Goal: Task Accomplishment & Management: Manage account settings

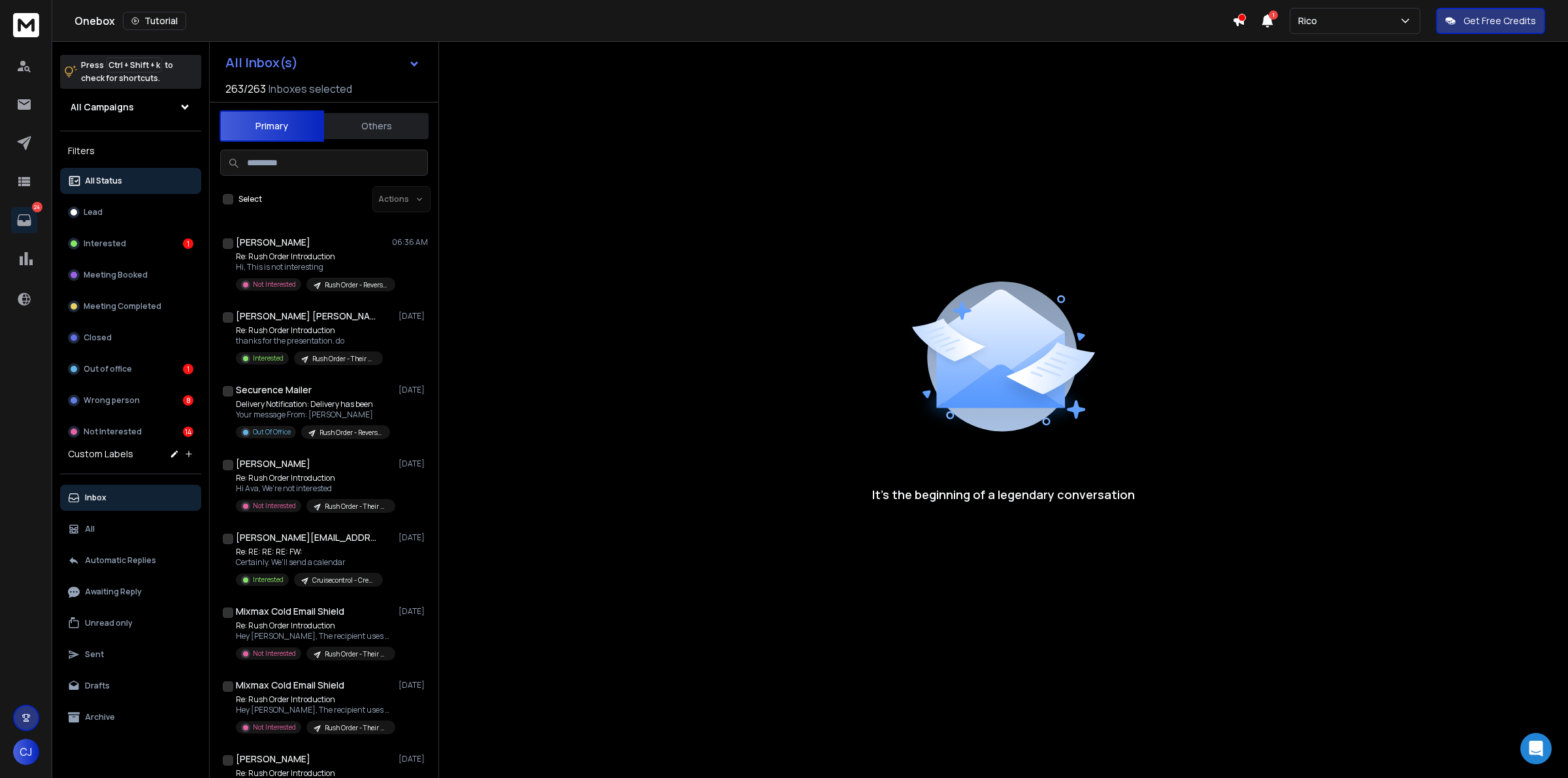
click at [622, 289] on div "It’s the beginning of a legendary conversation" at bounding box center [1003, 373] width 1129 height 661
click at [21, 102] on icon at bounding box center [24, 104] width 13 height 11
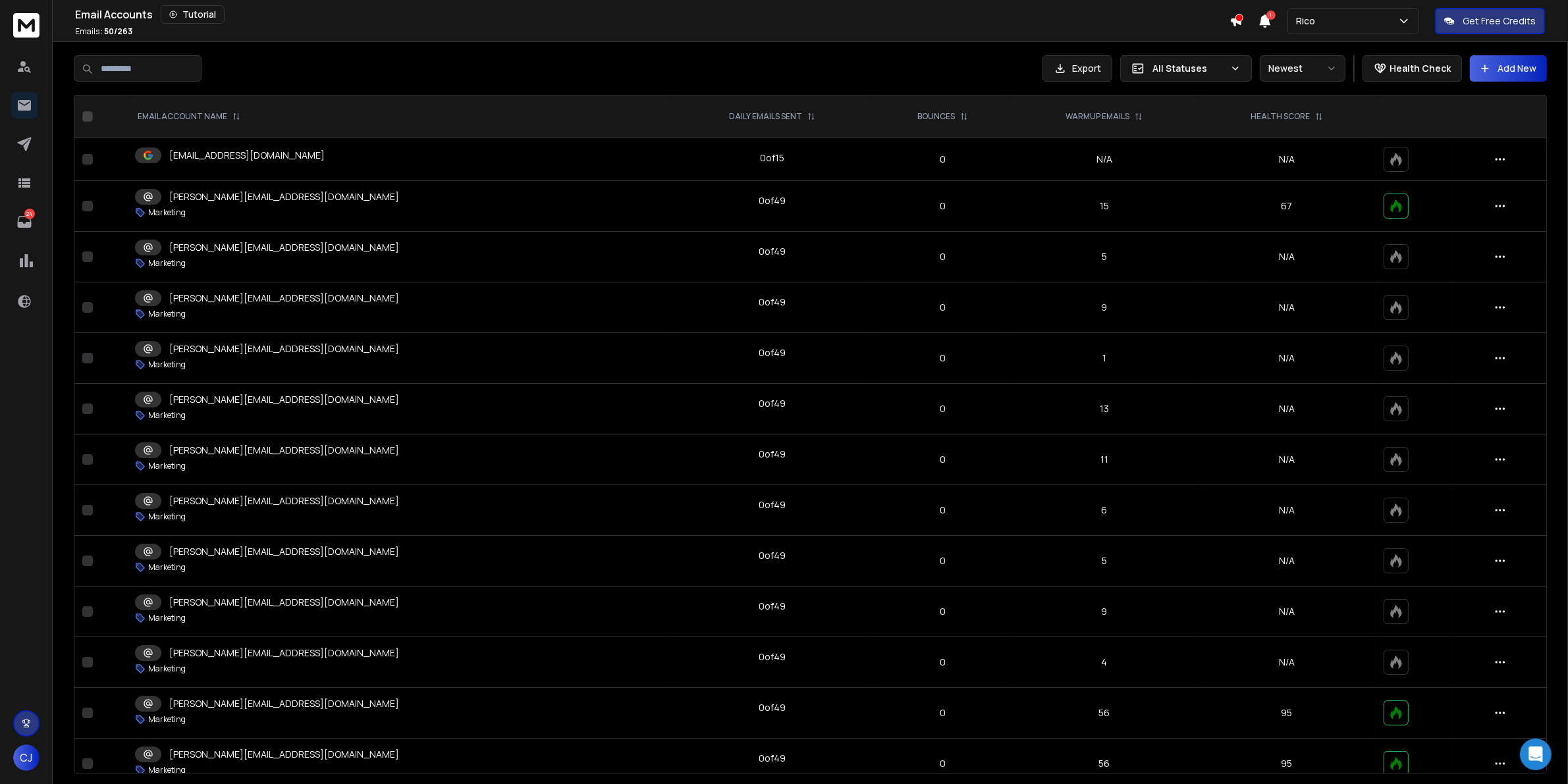
click at [172, 70] on input at bounding box center [137, 68] width 128 height 26
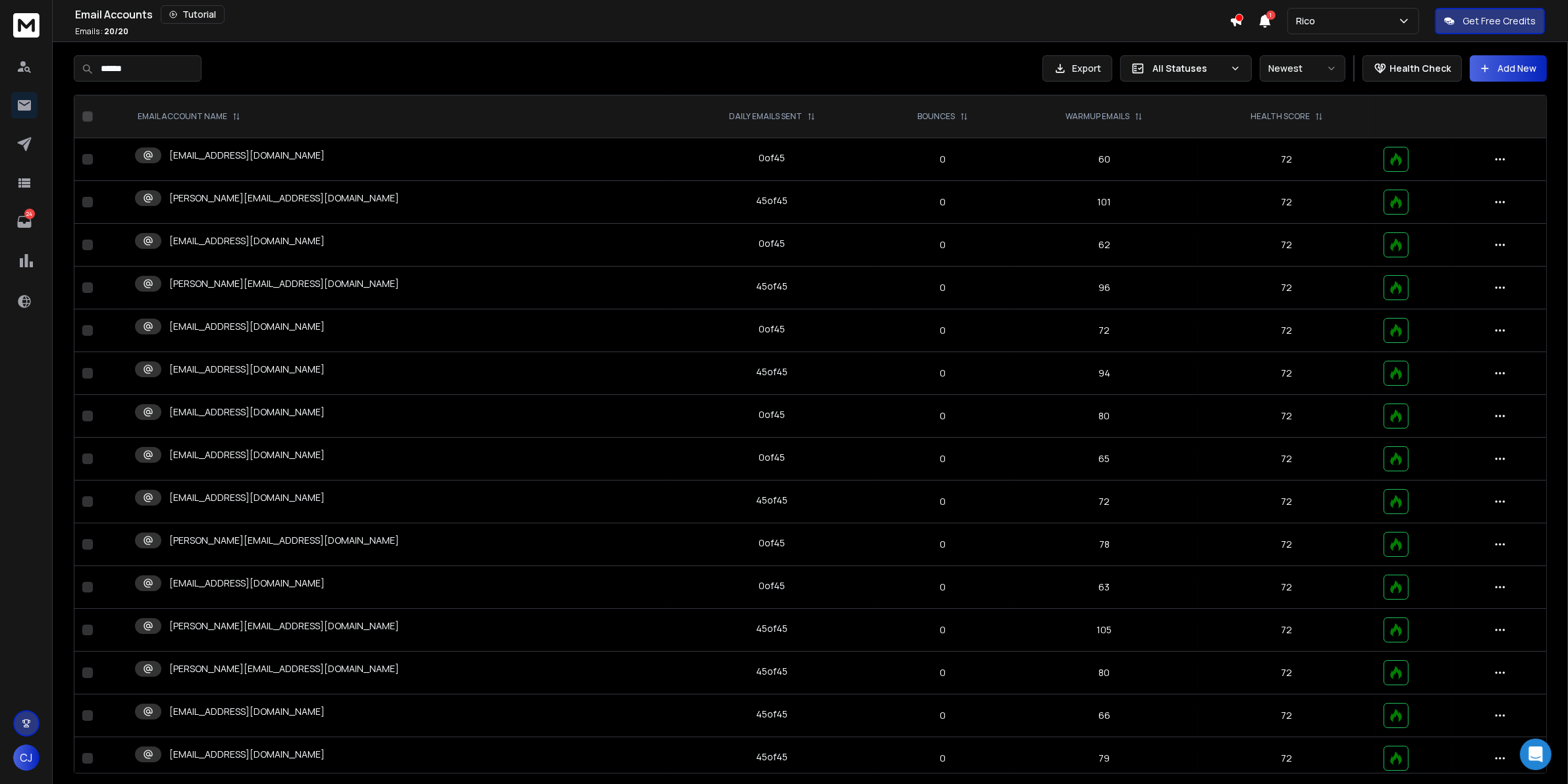
click at [450, 379] on td "ace@systemprotect.digital" at bounding box center [398, 374] width 542 height 43
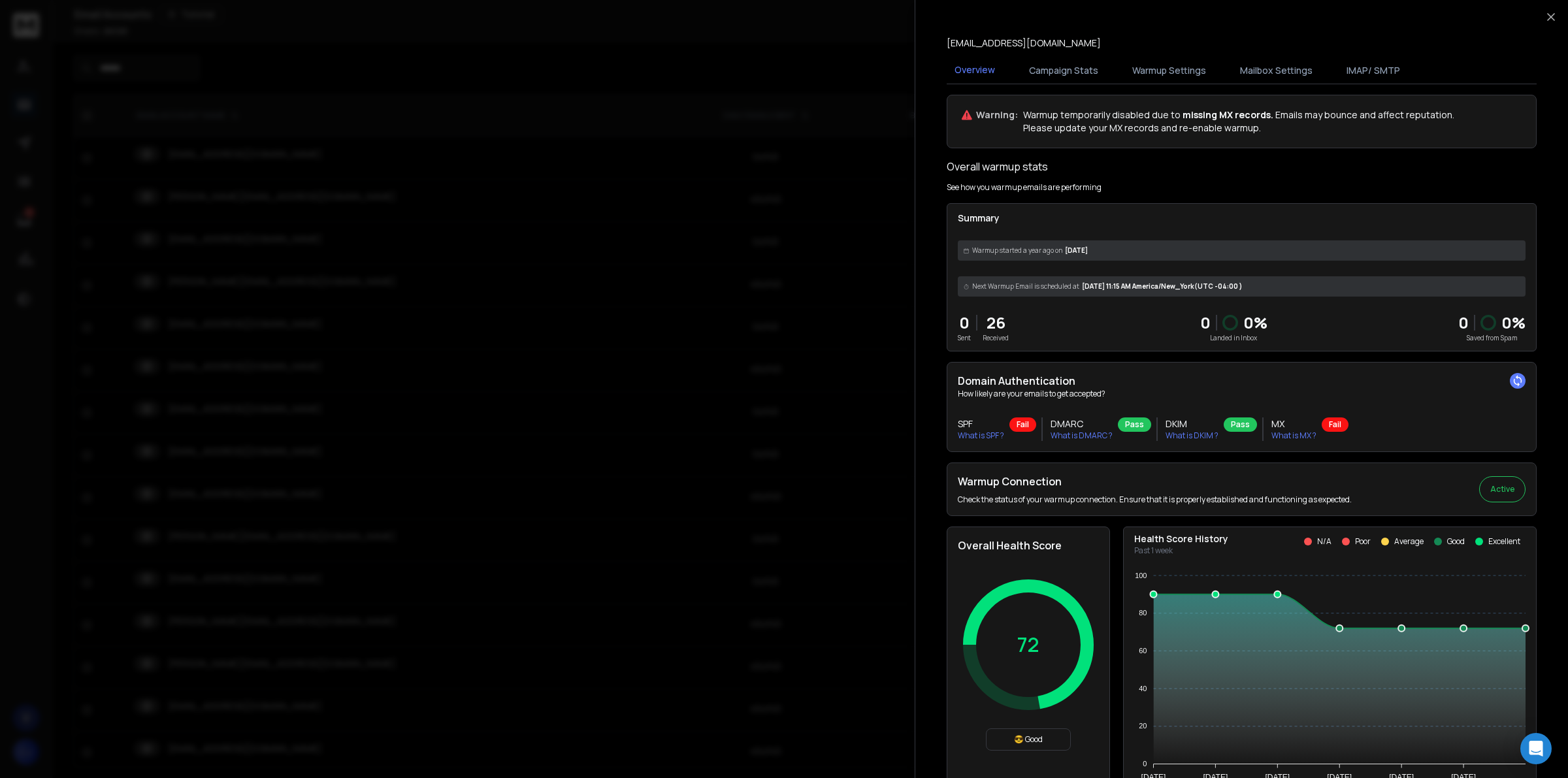
click at [1047, 70] on button "Campaign Stats" at bounding box center [1063, 70] width 85 height 29
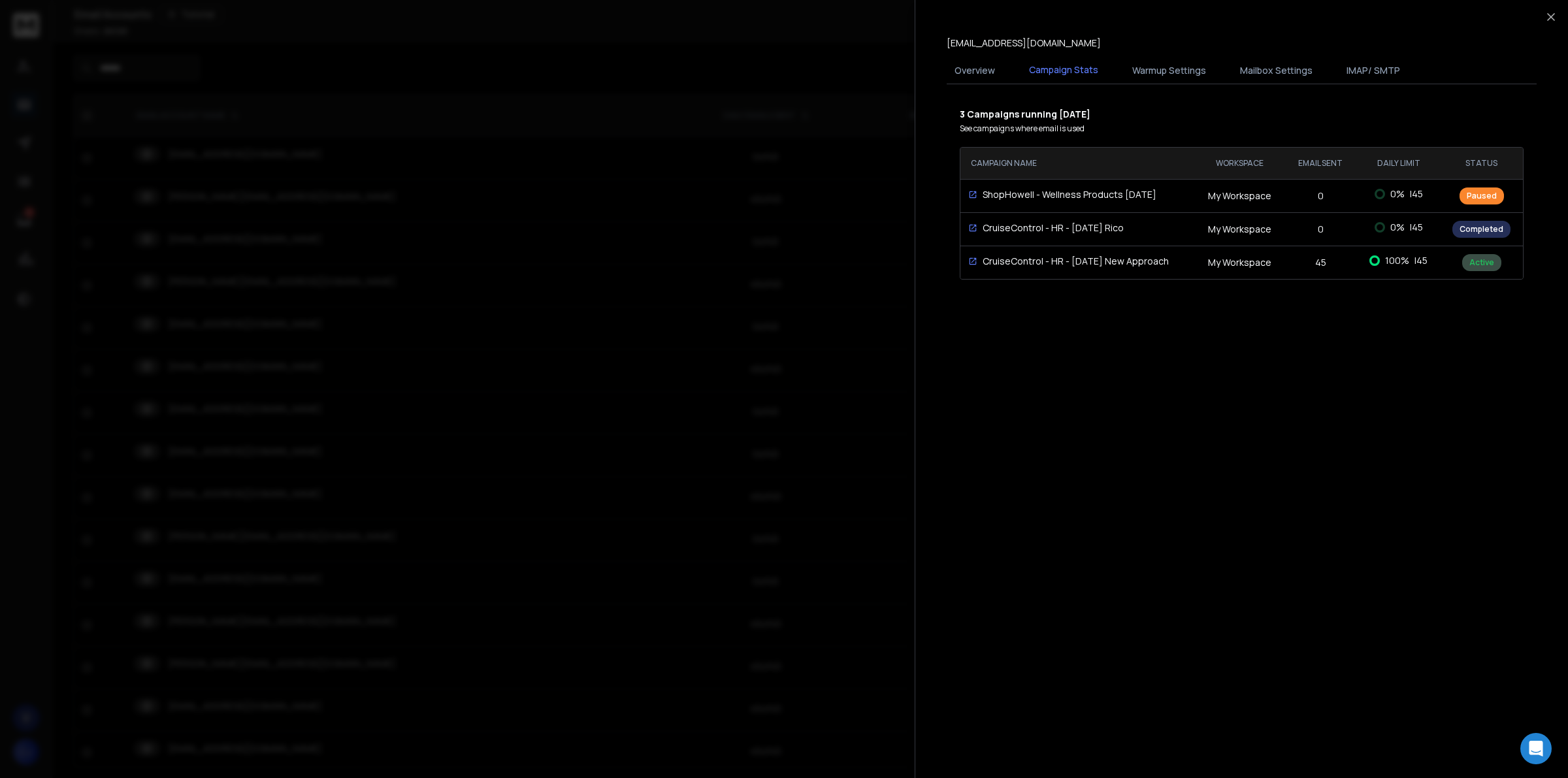
click at [498, 325] on div at bounding box center [784, 389] width 1568 height 778
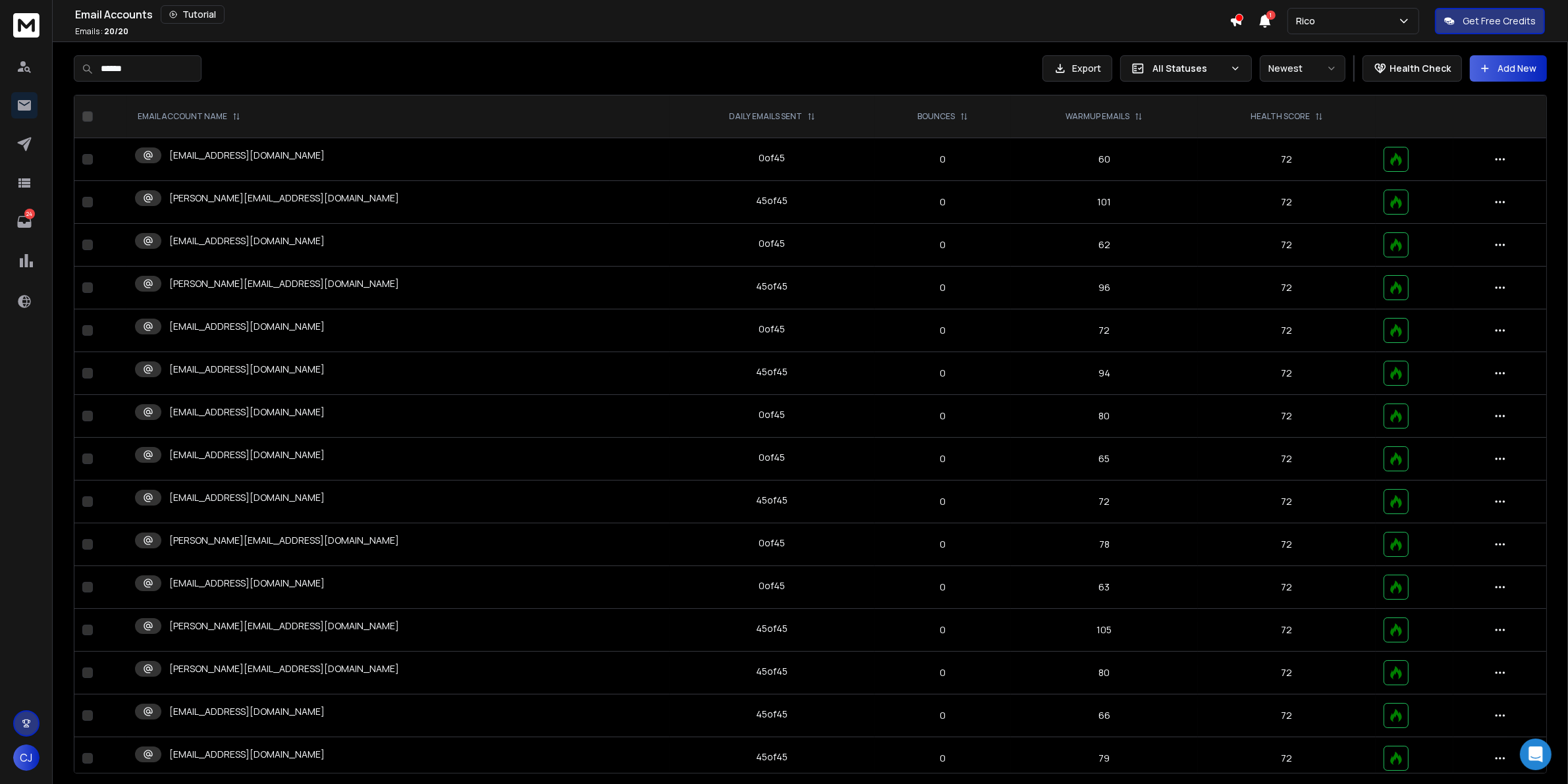
click at [148, 71] on input "******" at bounding box center [137, 68] width 128 height 26
type input "**********"
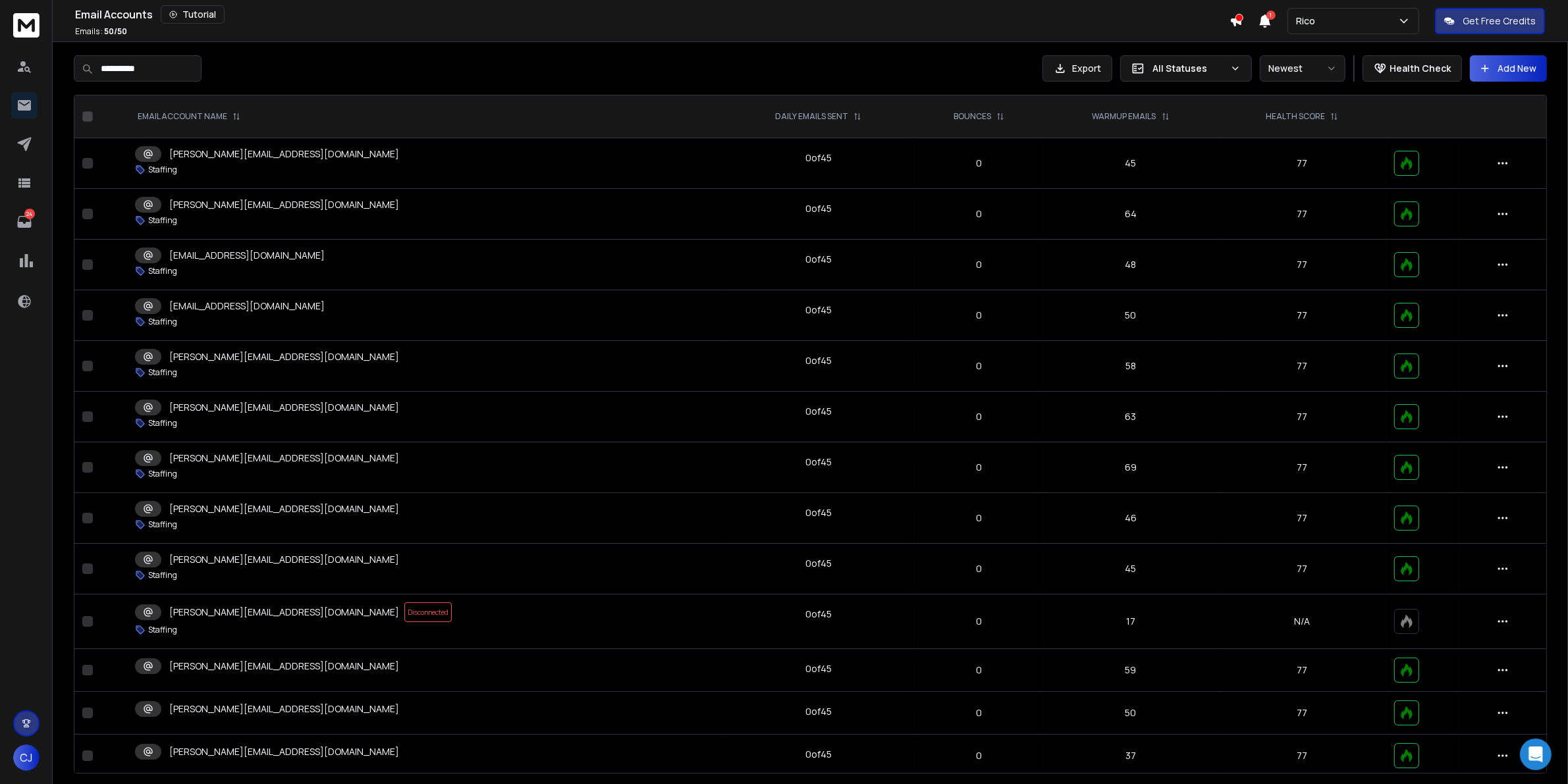
click at [1301, 271] on td "77" at bounding box center [1301, 265] width 167 height 50
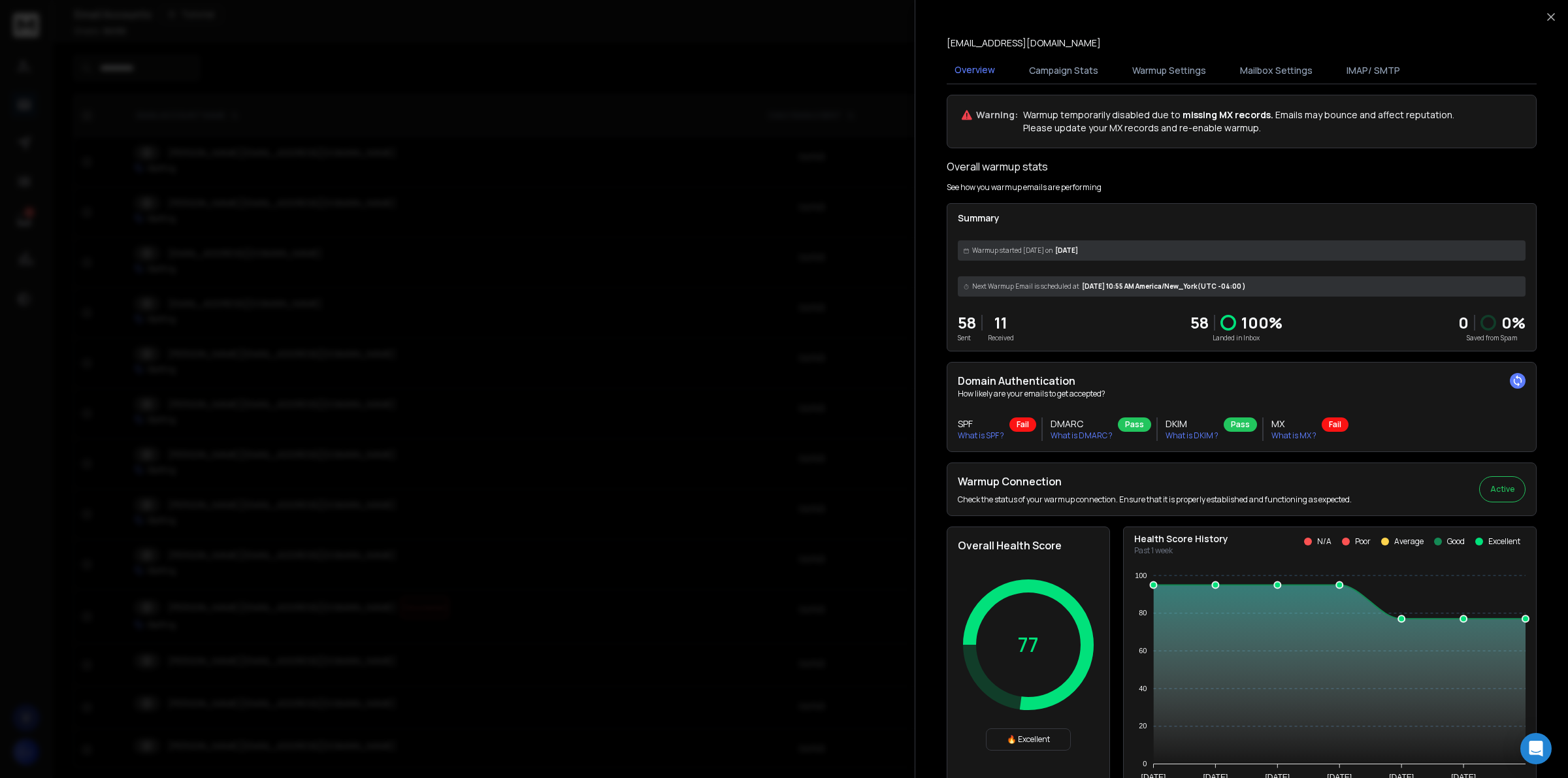
click at [641, 322] on div at bounding box center [784, 389] width 1568 height 778
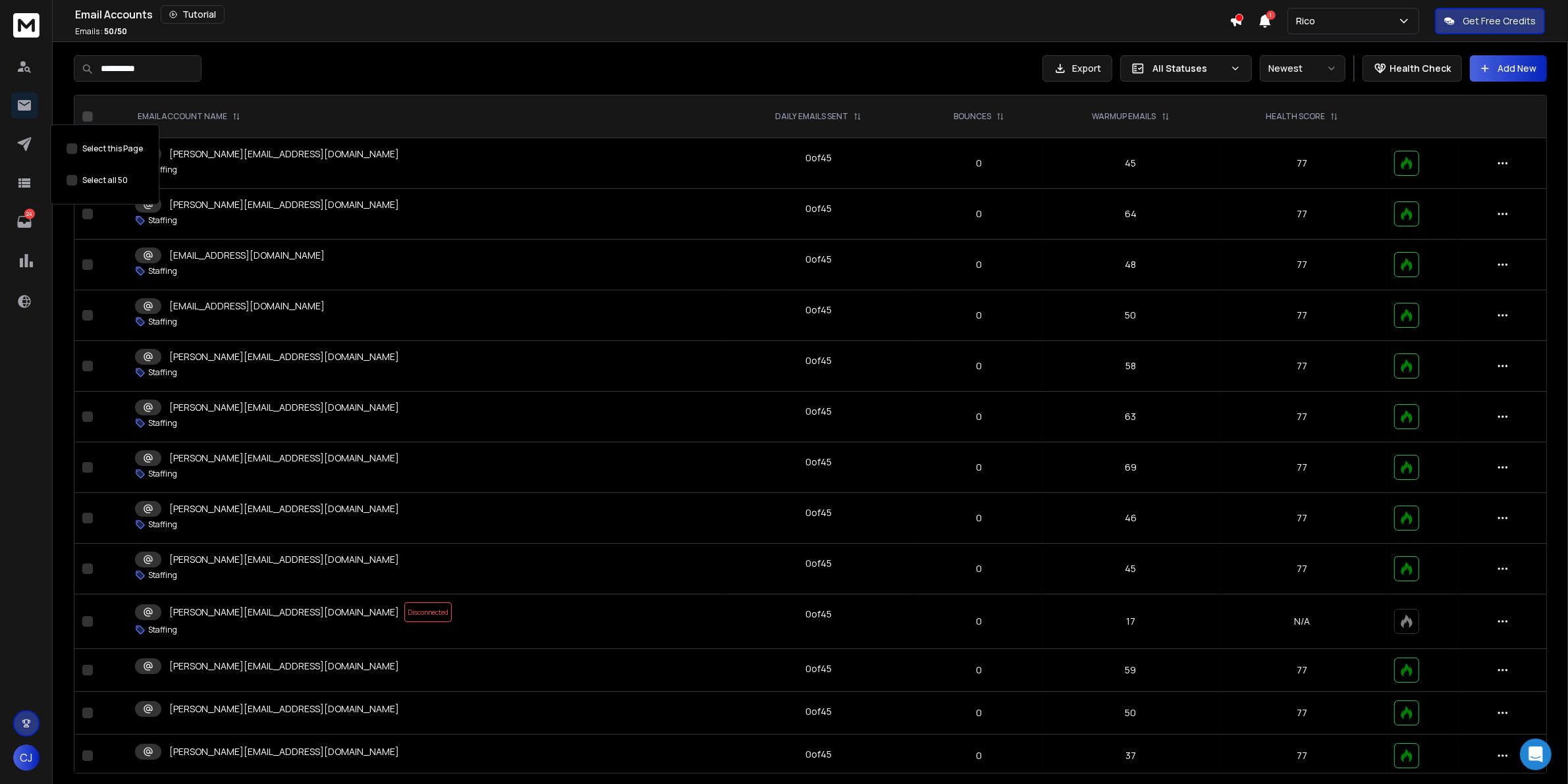
click at [67, 176] on button "Select this Page" at bounding box center [72, 181] width 11 height 11
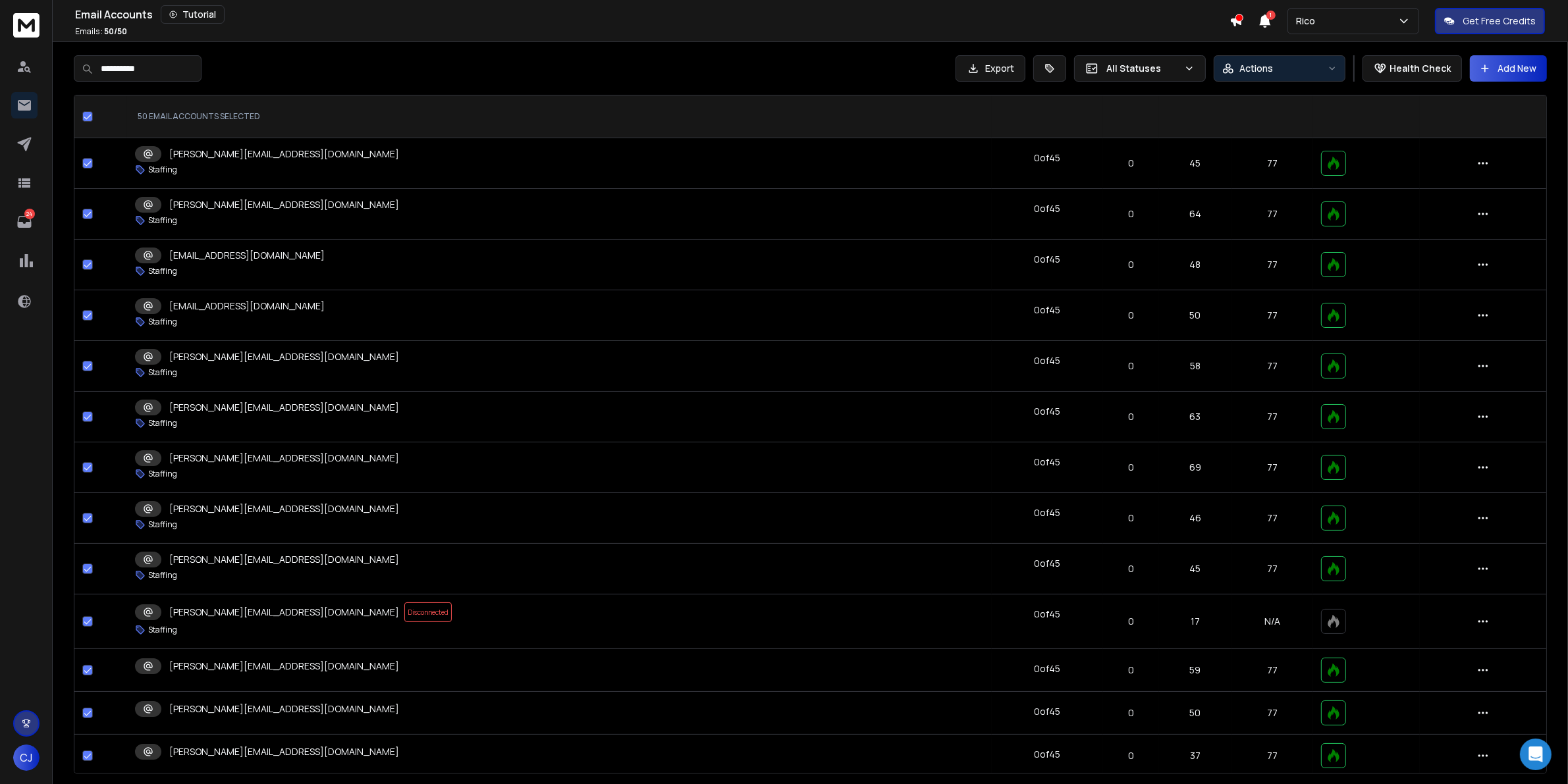
click at [1302, 73] on div "Actions" at bounding box center [1272, 68] width 100 height 13
click at [1282, 166] on div "Pause Warmup" at bounding box center [1281, 163] width 87 height 14
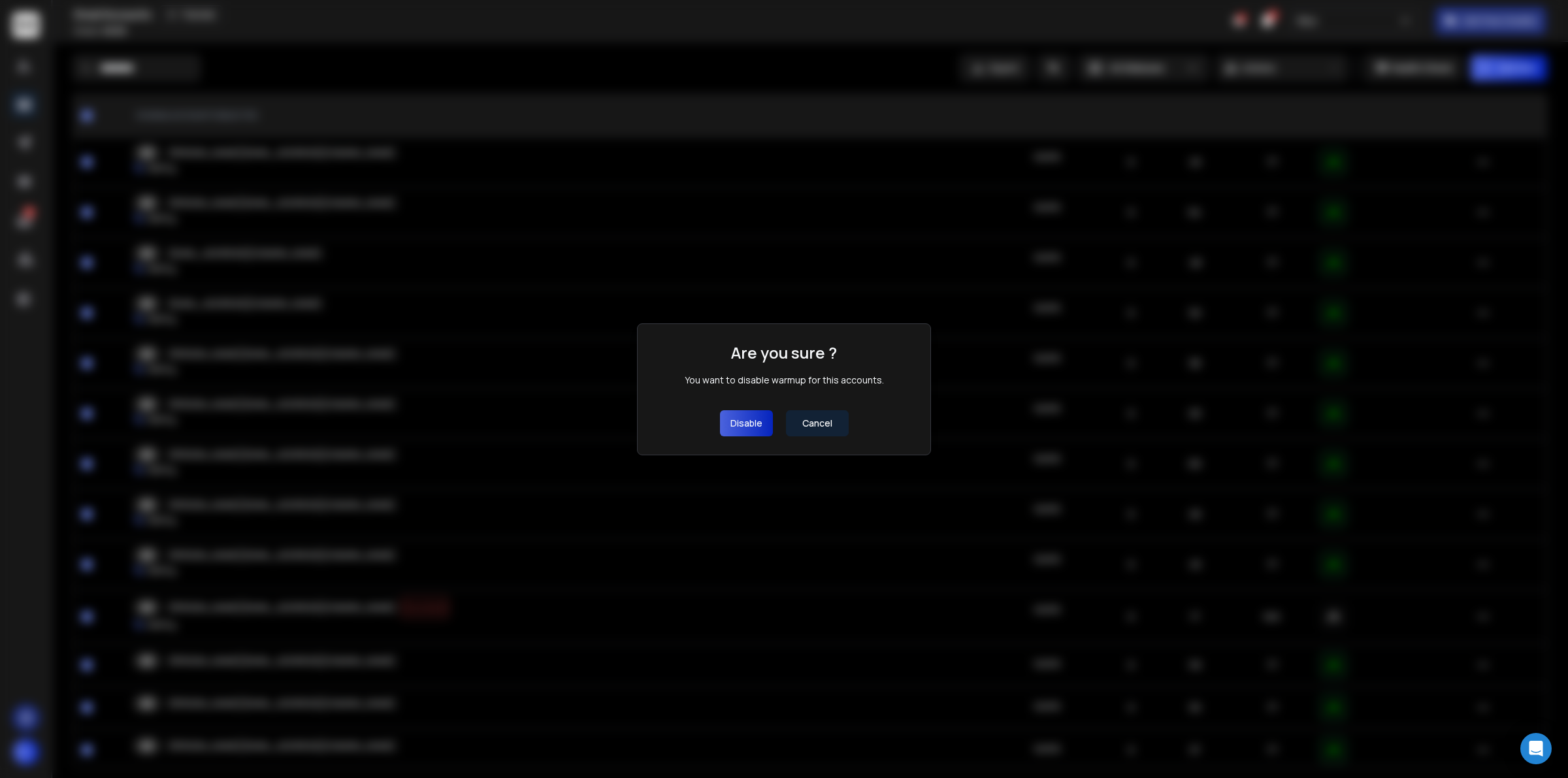
click at [746, 425] on button "Disable" at bounding box center [746, 422] width 53 height 26
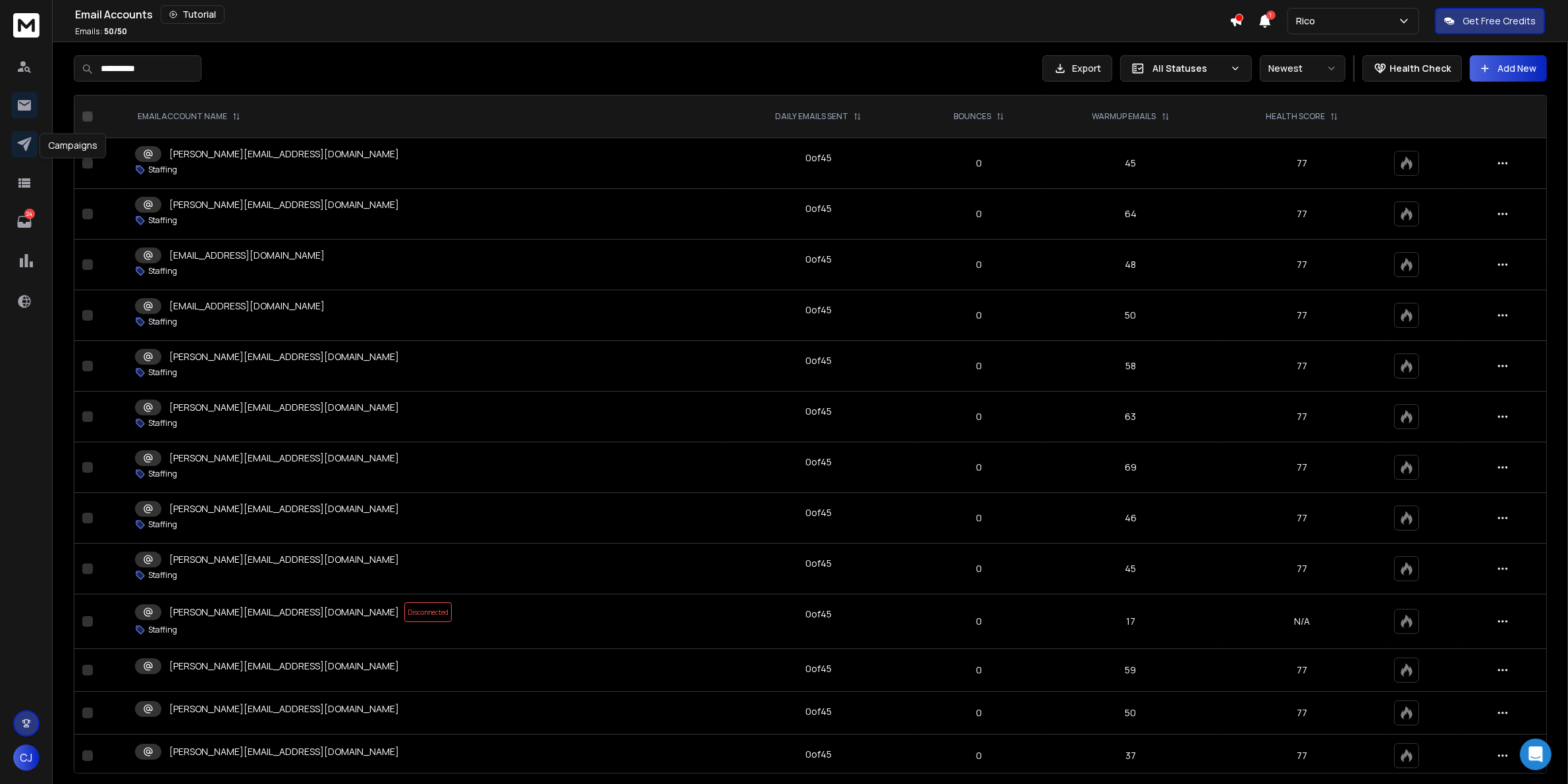
click at [17, 142] on icon at bounding box center [24, 145] width 16 height 16
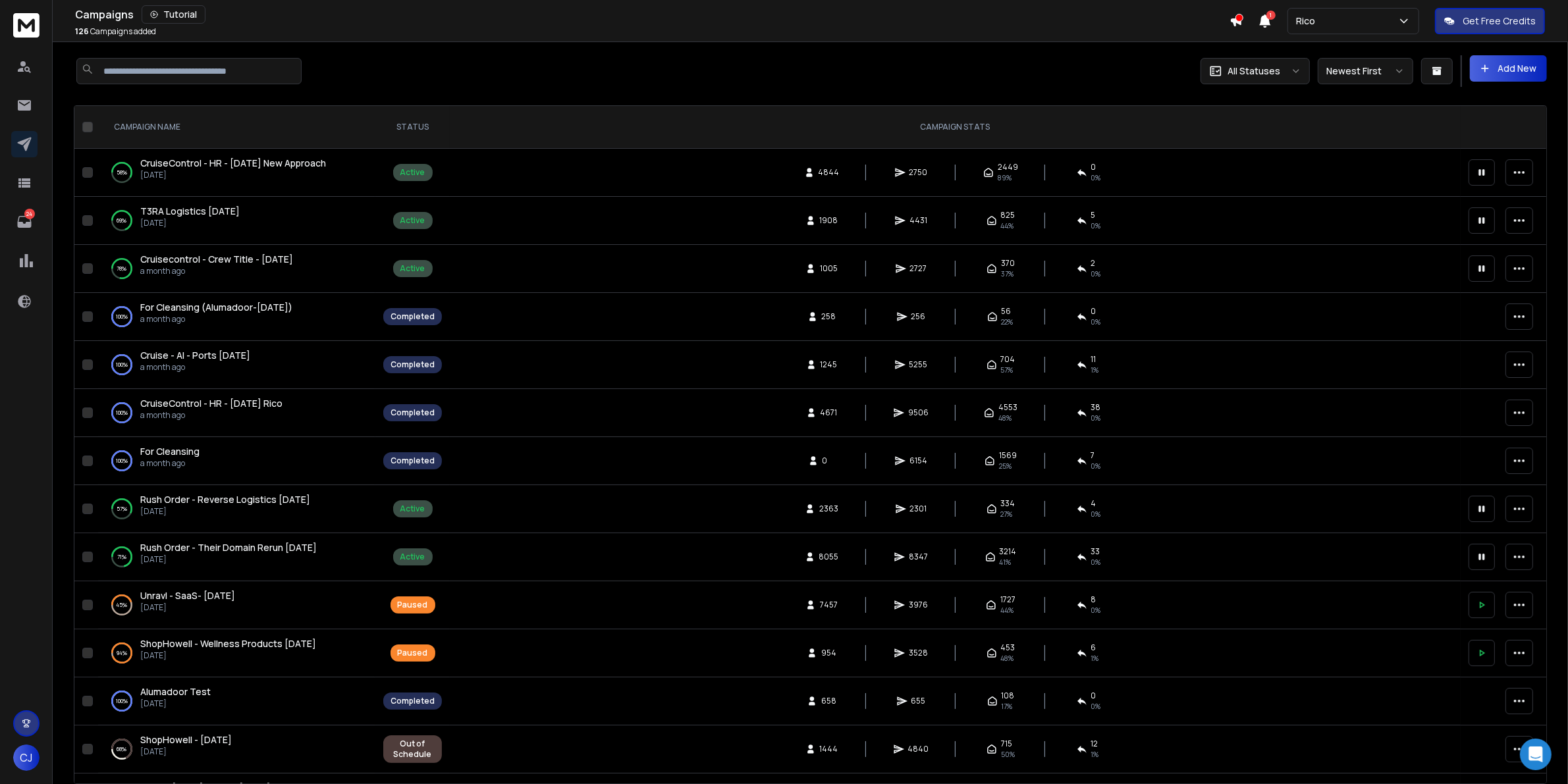
click at [596, 270] on div "1005 2727 370 37 % 2 0 %" at bounding box center [956, 268] width 995 height 21
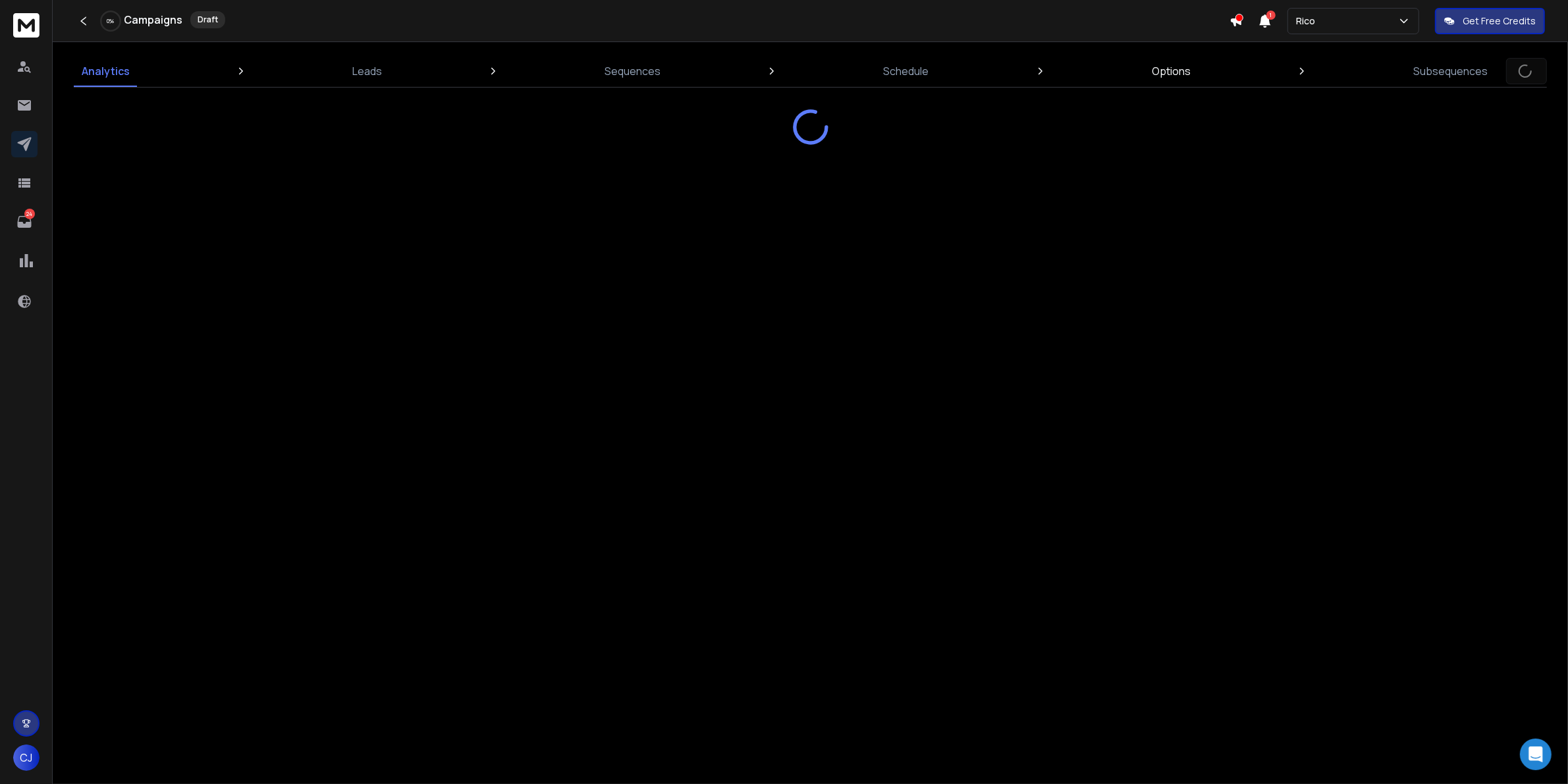
click at [1159, 75] on p "Options" at bounding box center [1170, 71] width 39 height 16
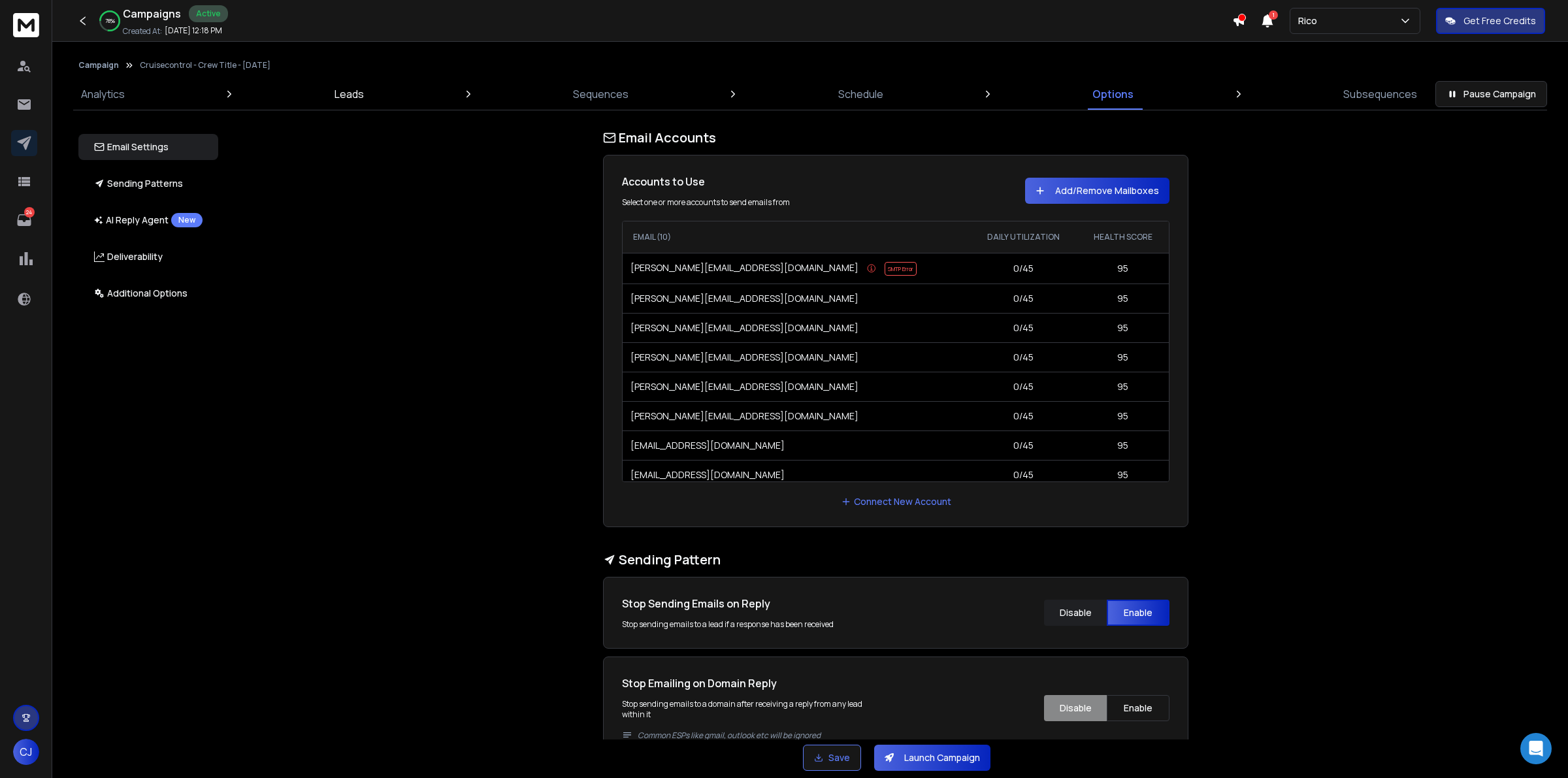
click at [339, 99] on p "Leads" at bounding box center [348, 94] width 29 height 16
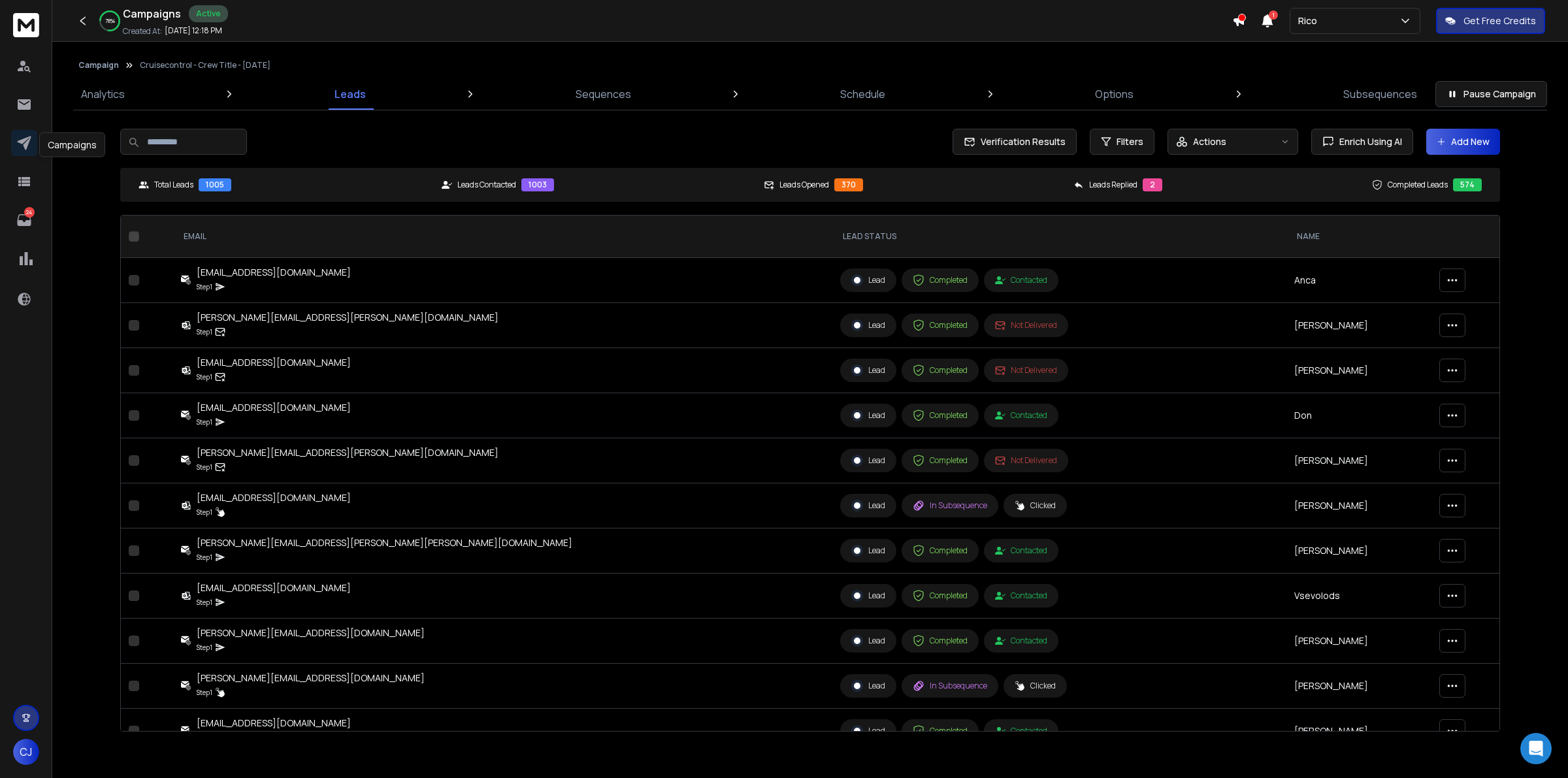
click at [23, 144] on icon at bounding box center [24, 143] width 16 height 16
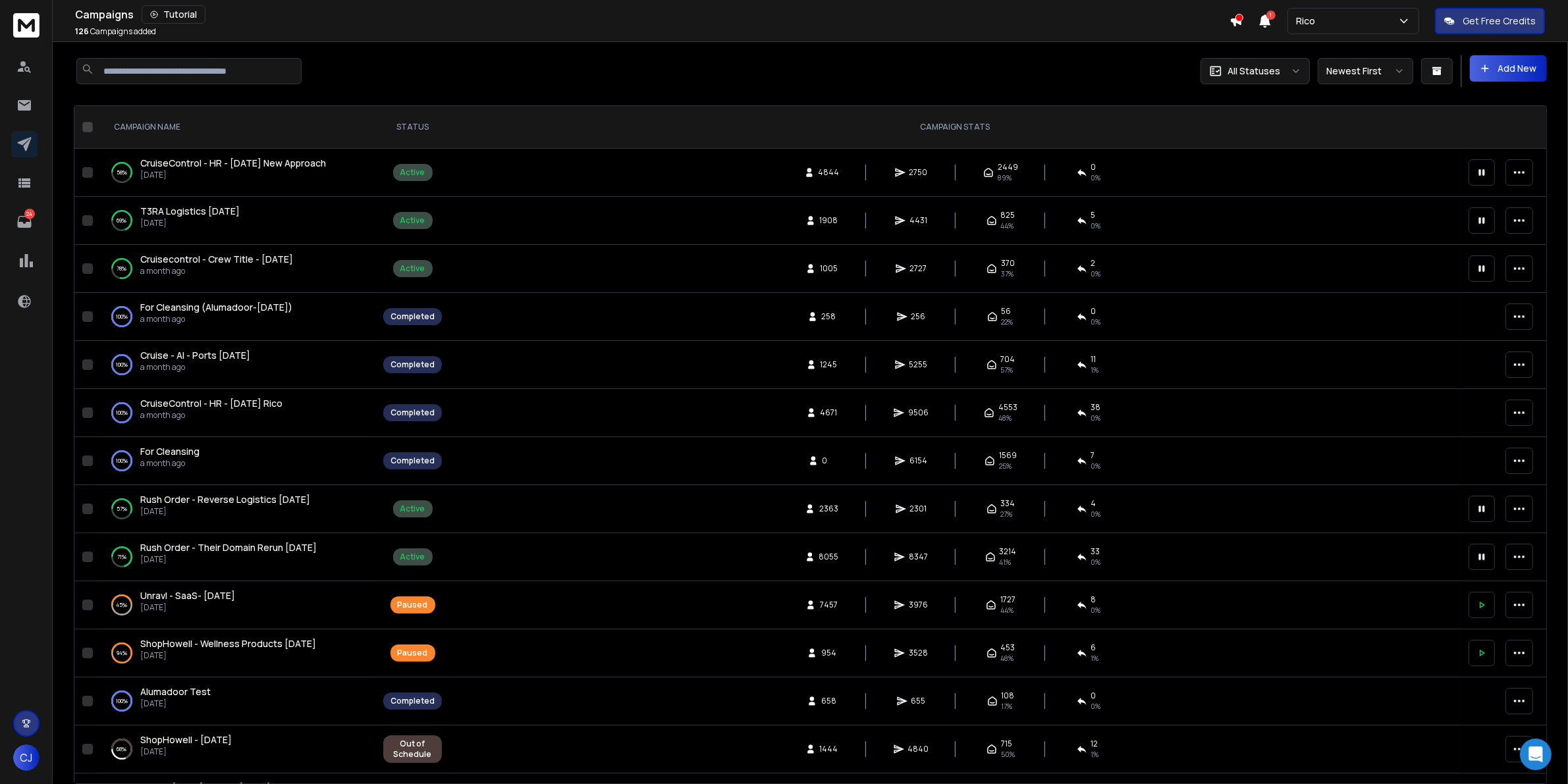
click at [530, 223] on div "1908 4431 825 44 % 5 0 %" at bounding box center [956, 220] width 995 height 21
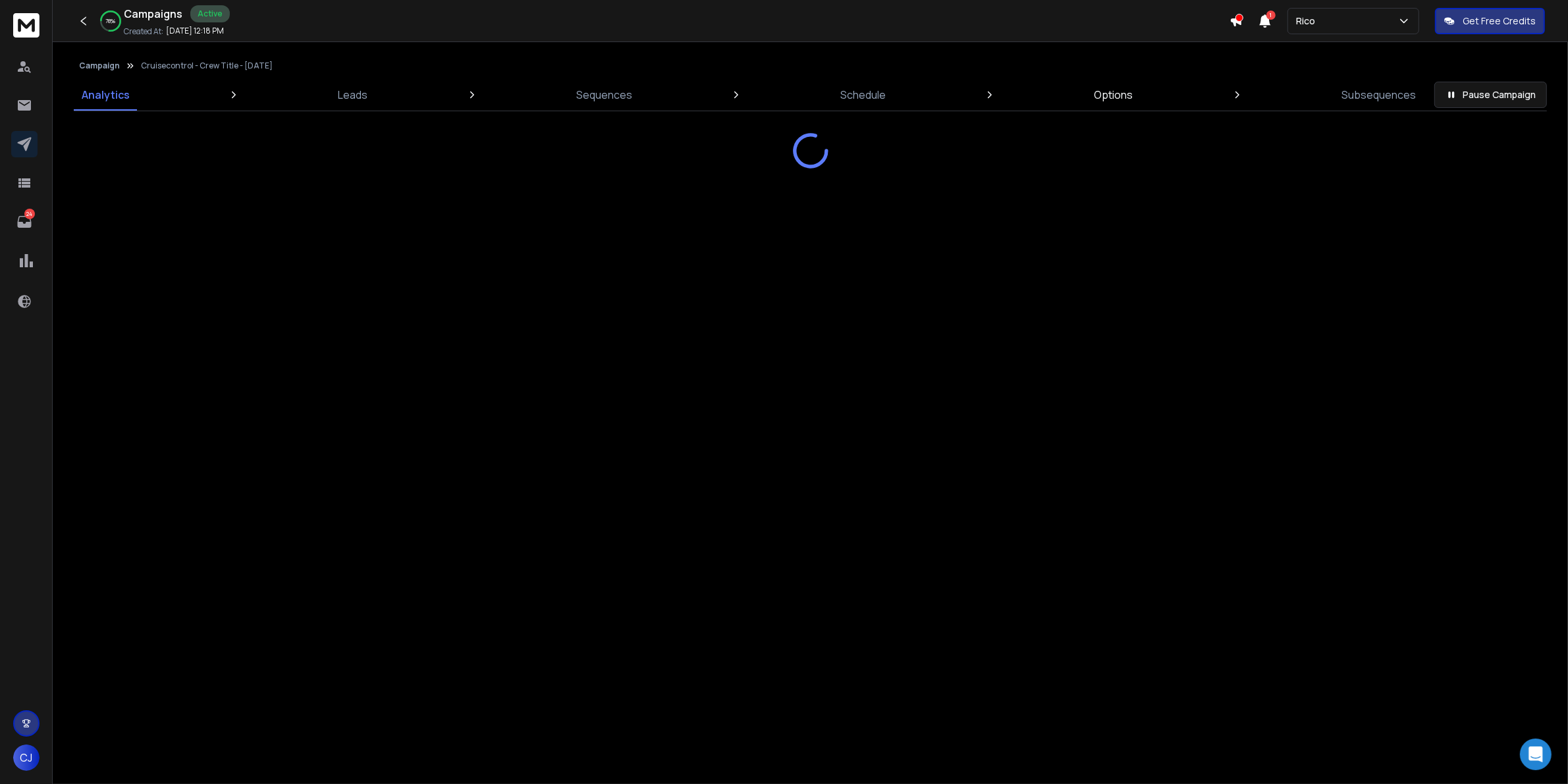
click at [1106, 89] on p "Options" at bounding box center [1114, 95] width 39 height 16
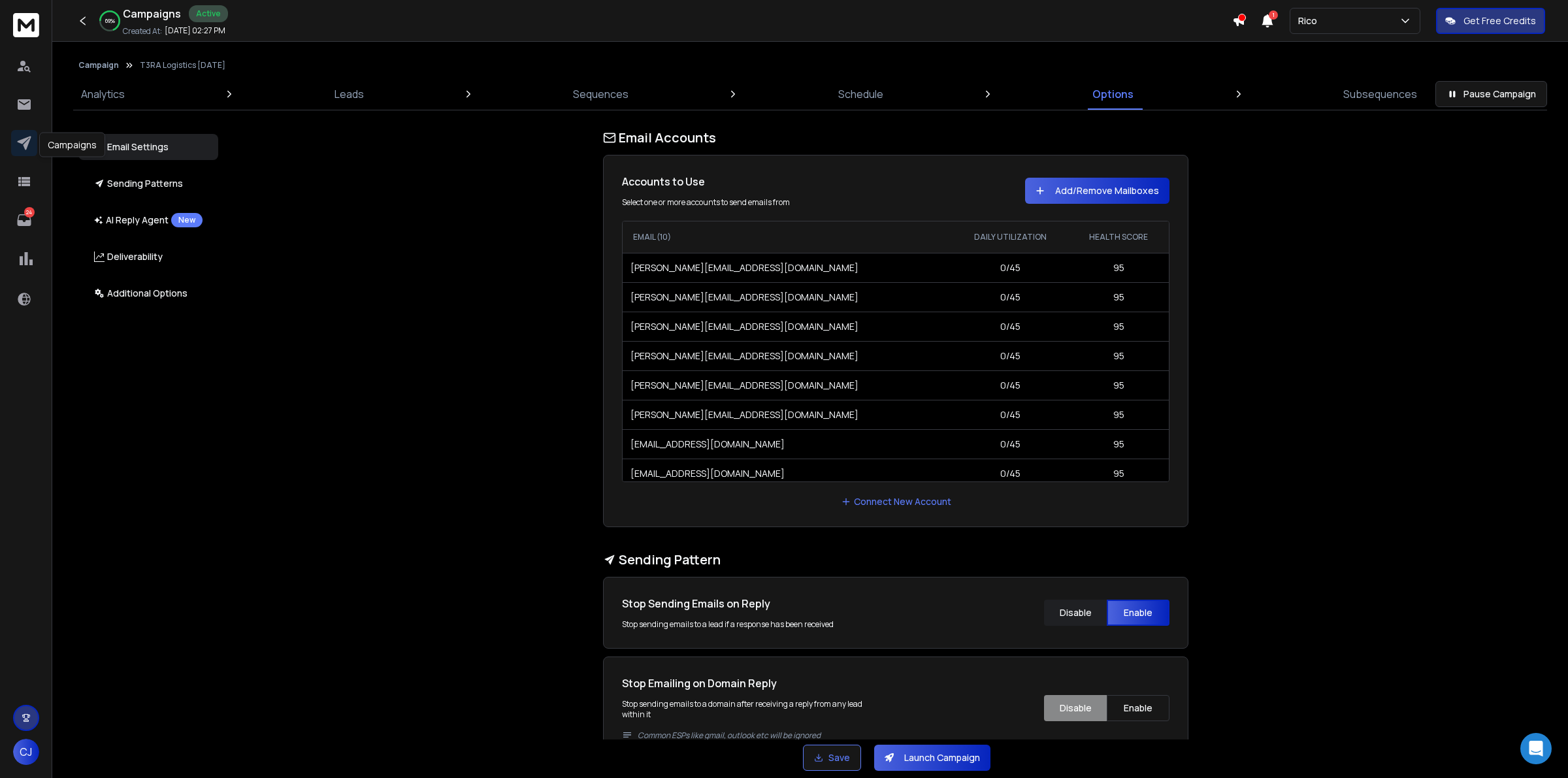
click at [31, 139] on link at bounding box center [23, 143] width 26 height 26
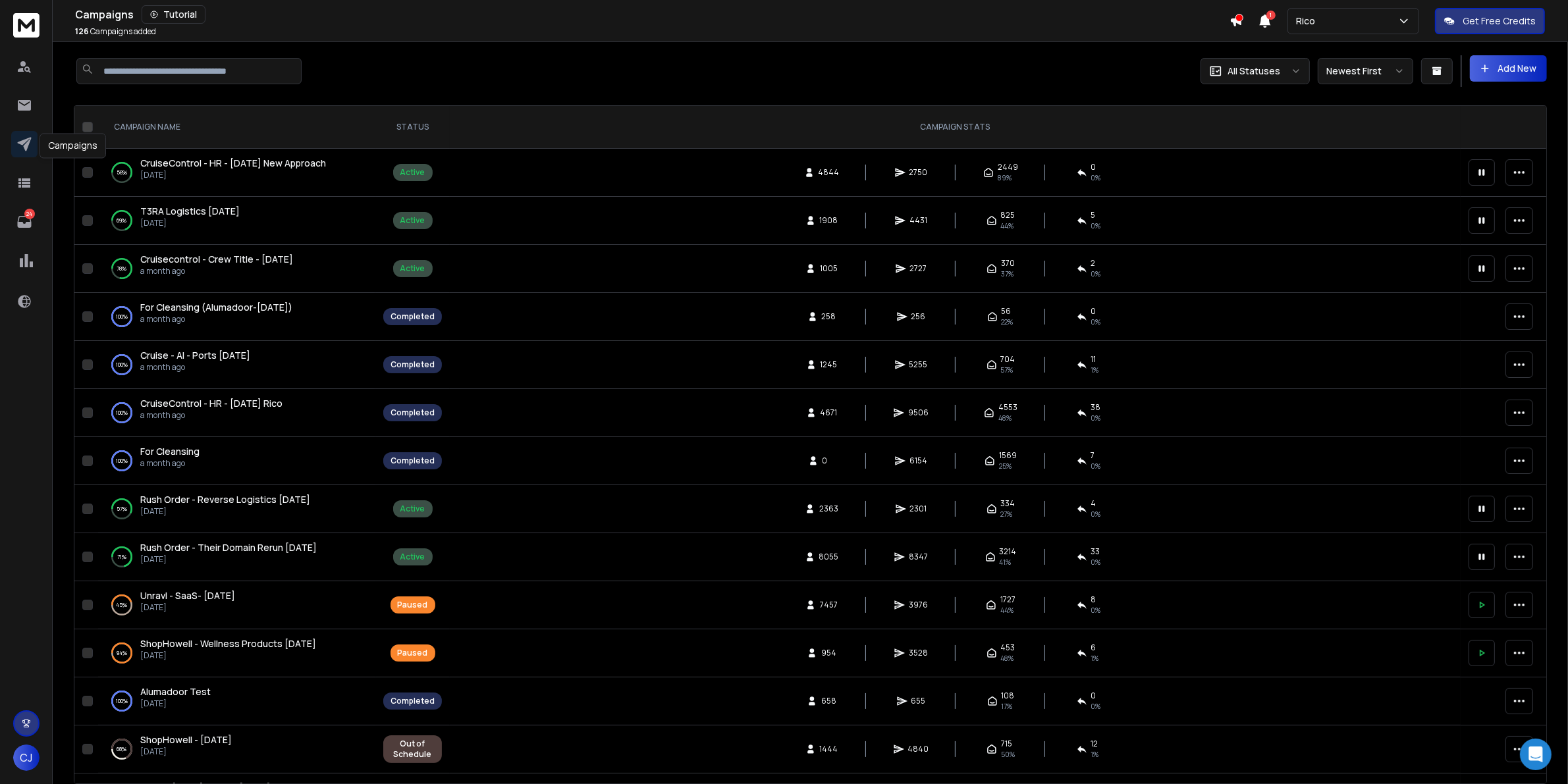
click at [604, 321] on div "258 256 56 22 % 0 0 %" at bounding box center [956, 316] width 995 height 21
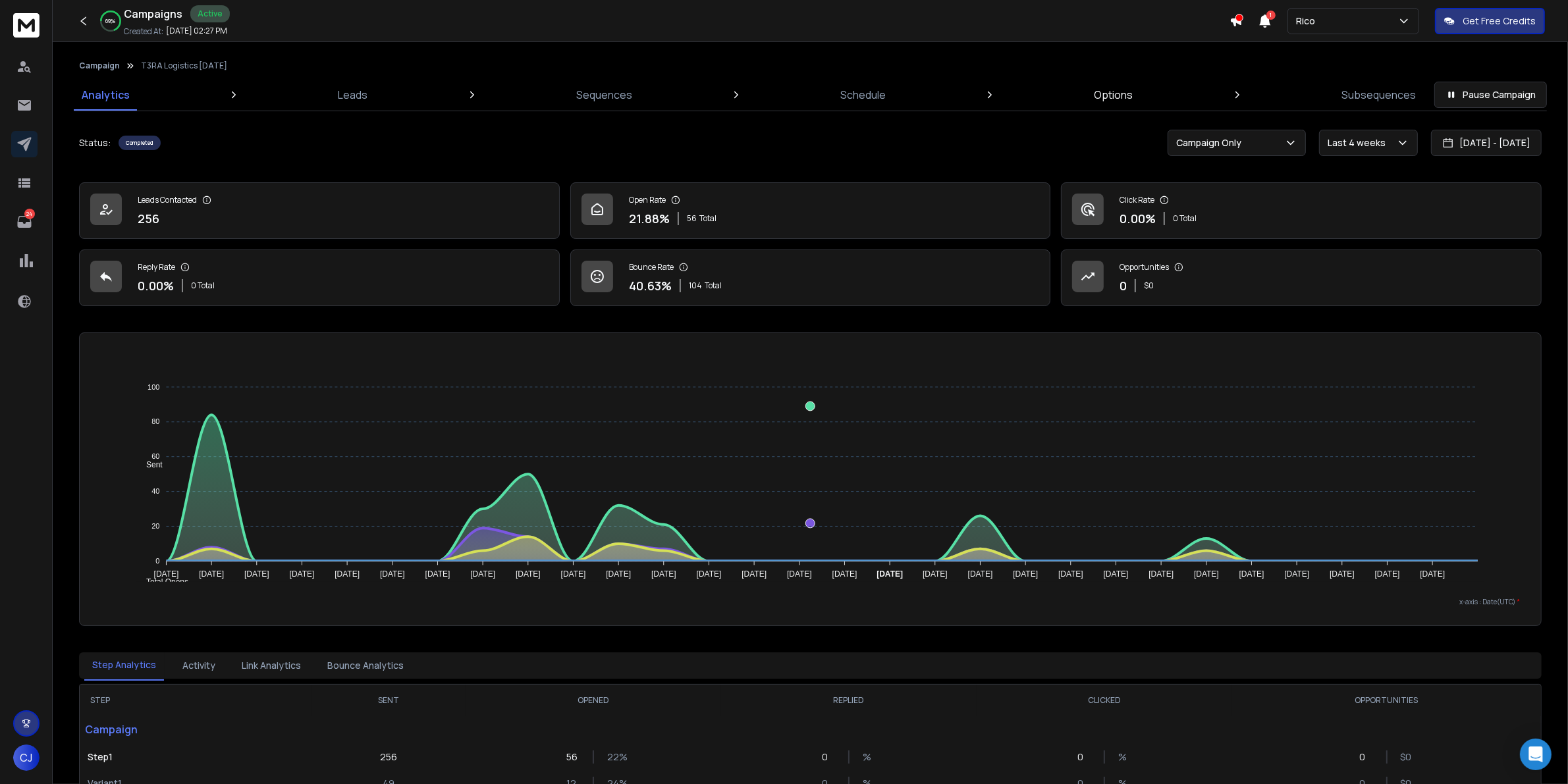
click at [1134, 94] on link "Options" at bounding box center [1114, 94] width 55 height 31
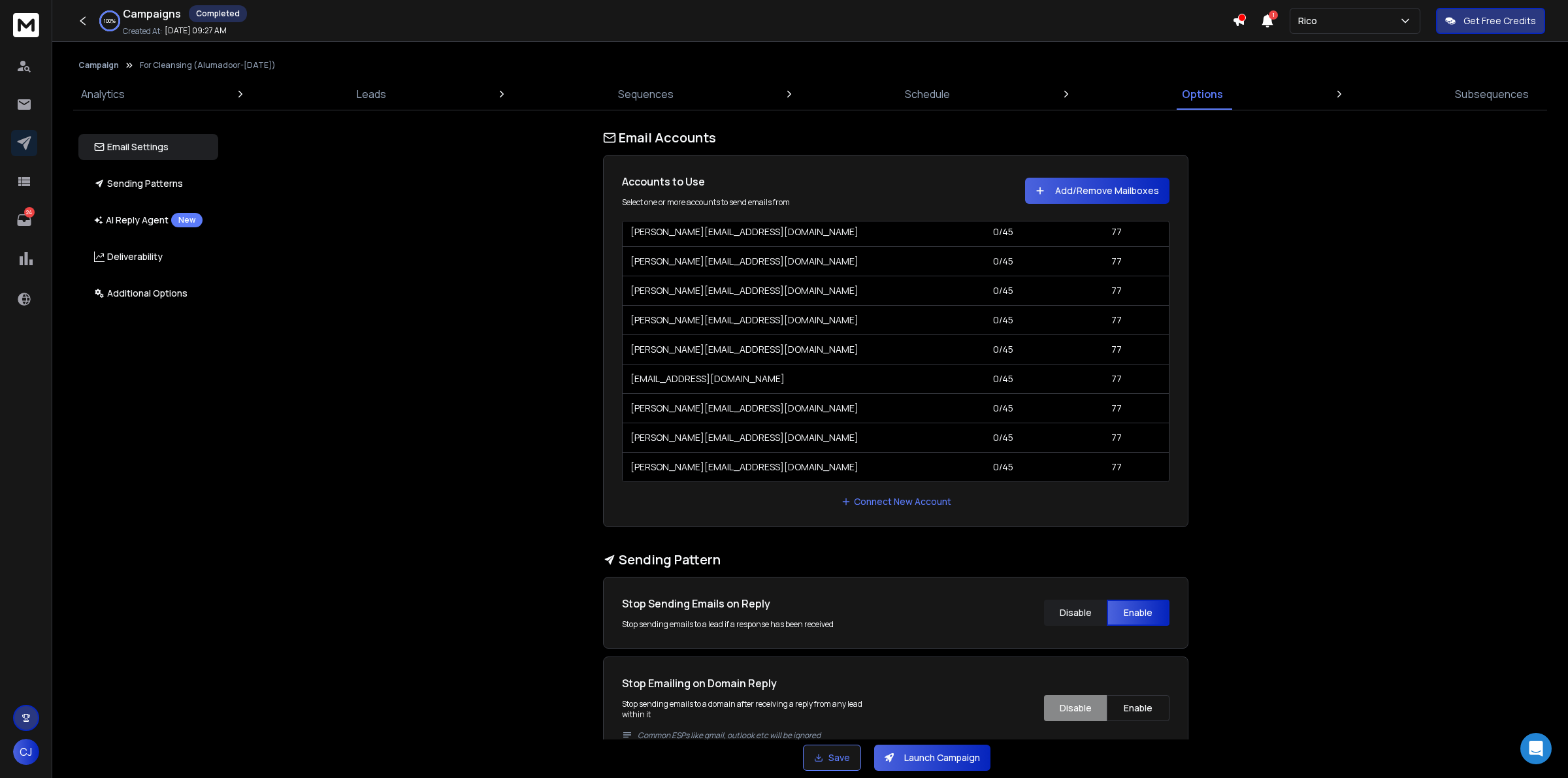
scroll to position [628, 0]
click at [1107, 192] on button "Add/Remove Mailboxes" at bounding box center [1097, 190] width 144 height 26
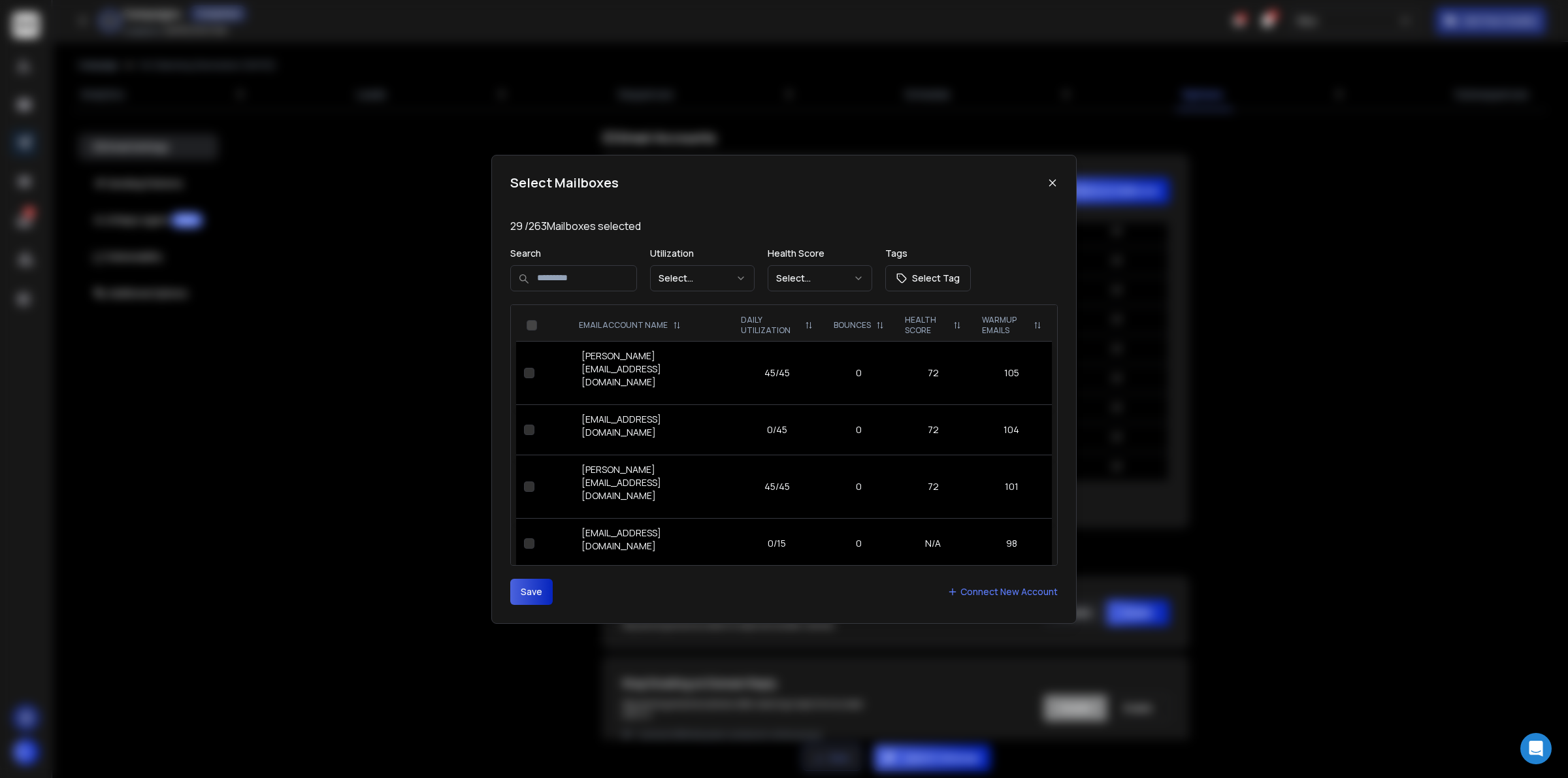
click at [608, 283] on input at bounding box center [574, 278] width 127 height 26
type input "**********"
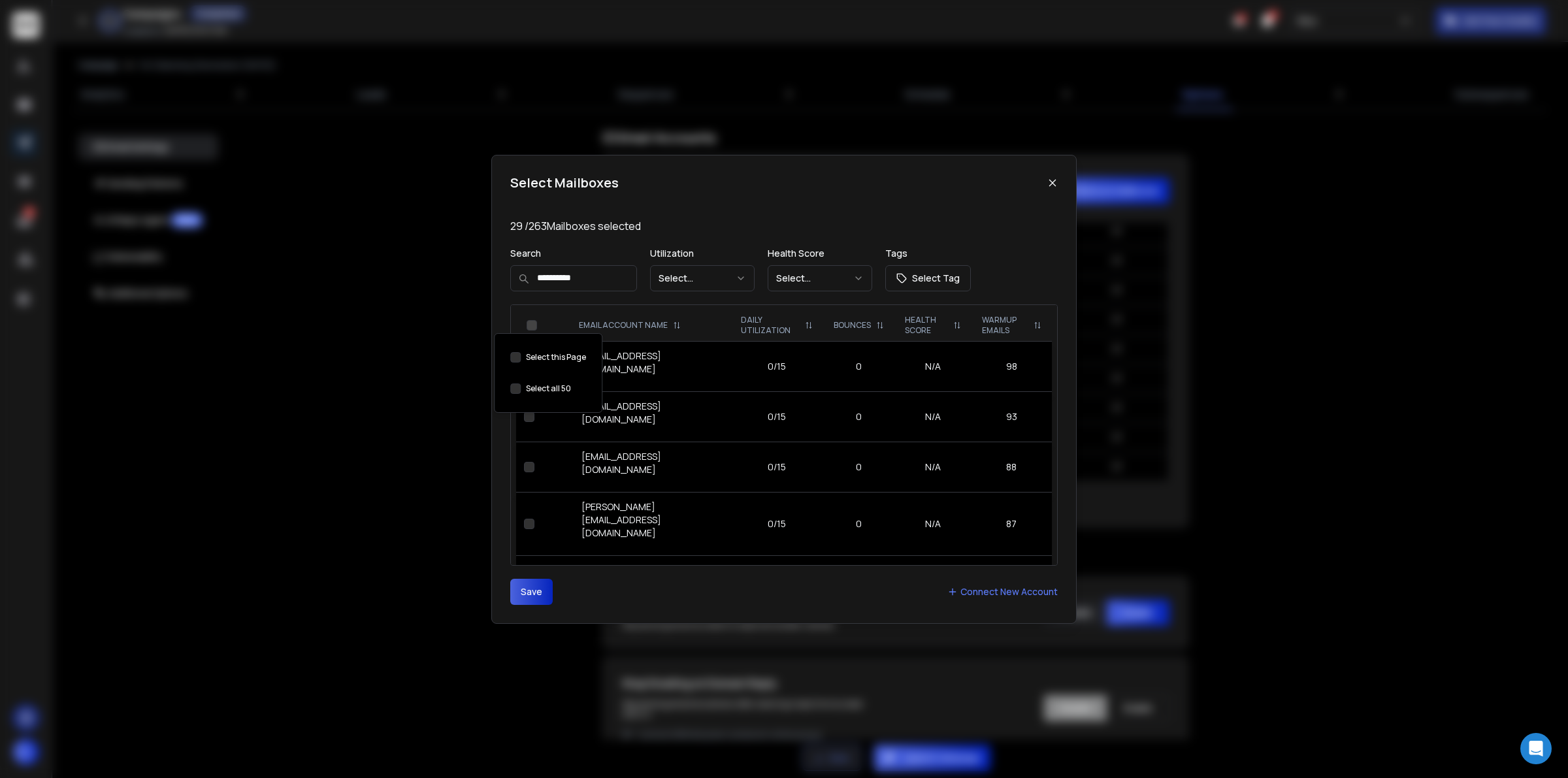
click at [515, 383] on button "Select this Page" at bounding box center [516, 389] width 11 height 11
click at [534, 321] on button "Select this Page" at bounding box center [532, 325] width 11 height 11
click at [525, 586] on button "Save" at bounding box center [532, 592] width 43 height 26
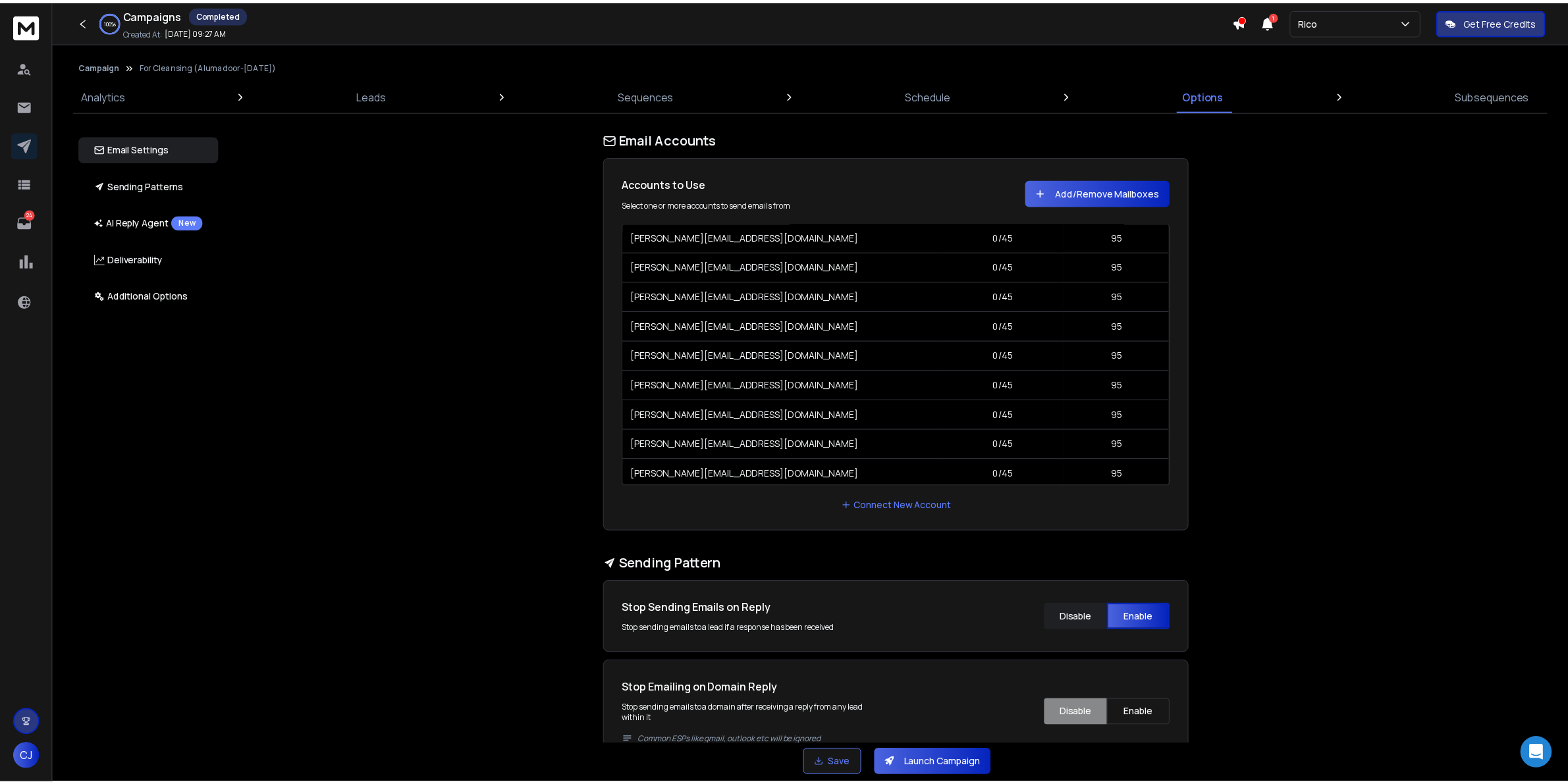
scroll to position [334, 0]
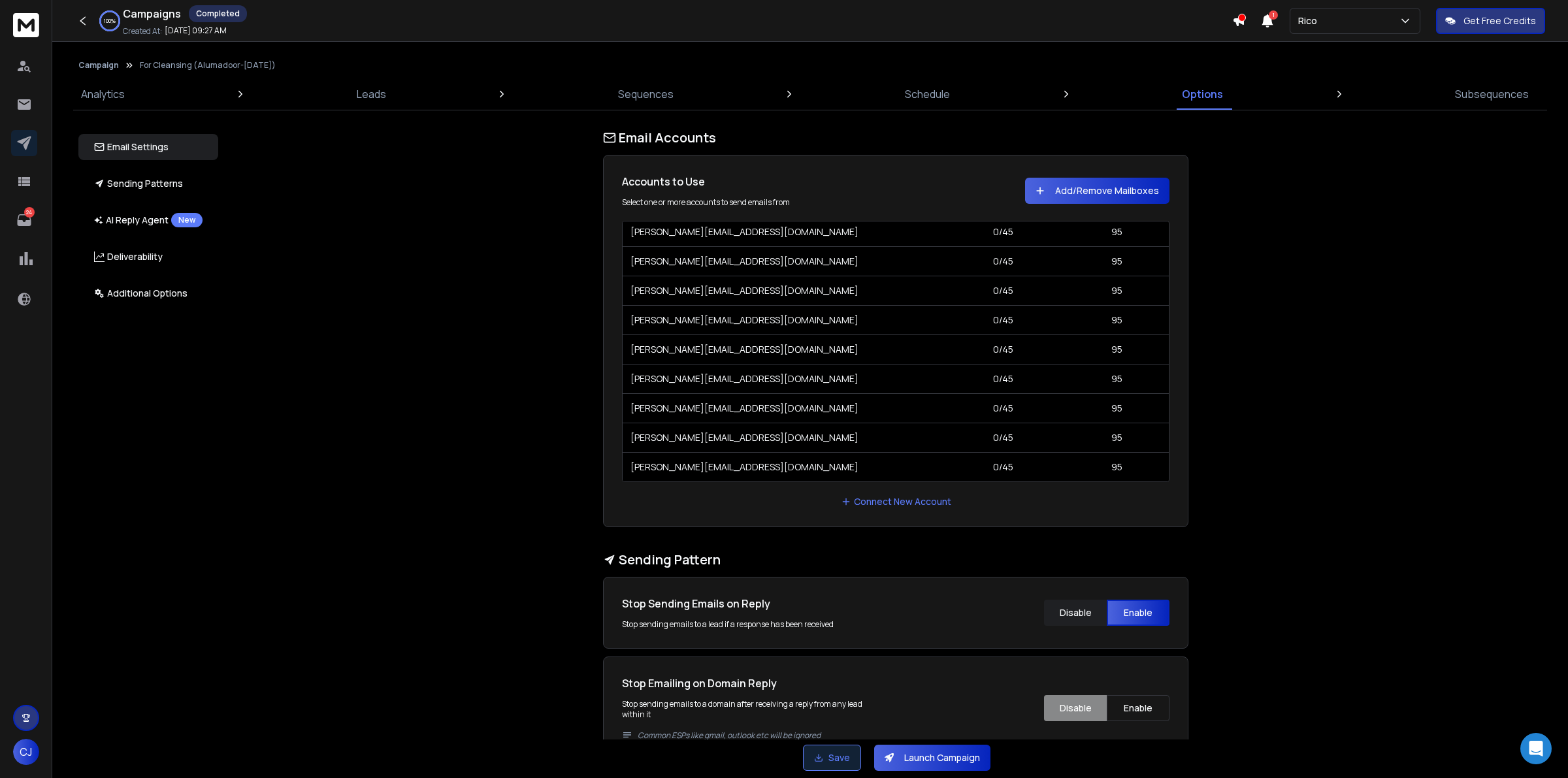
click at [823, 757] on button "Save" at bounding box center [831, 758] width 58 height 26
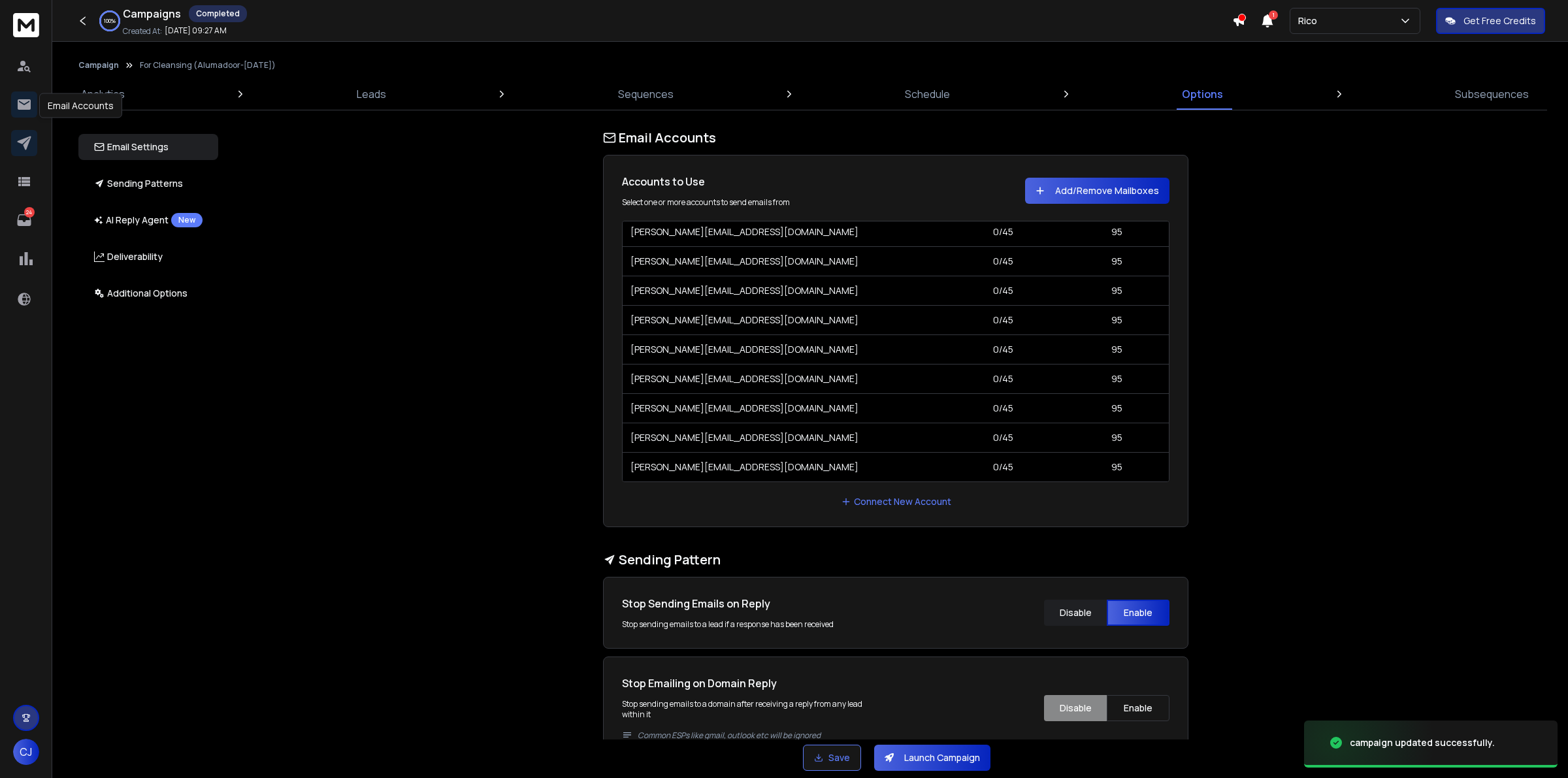
click at [26, 100] on icon at bounding box center [24, 104] width 13 height 11
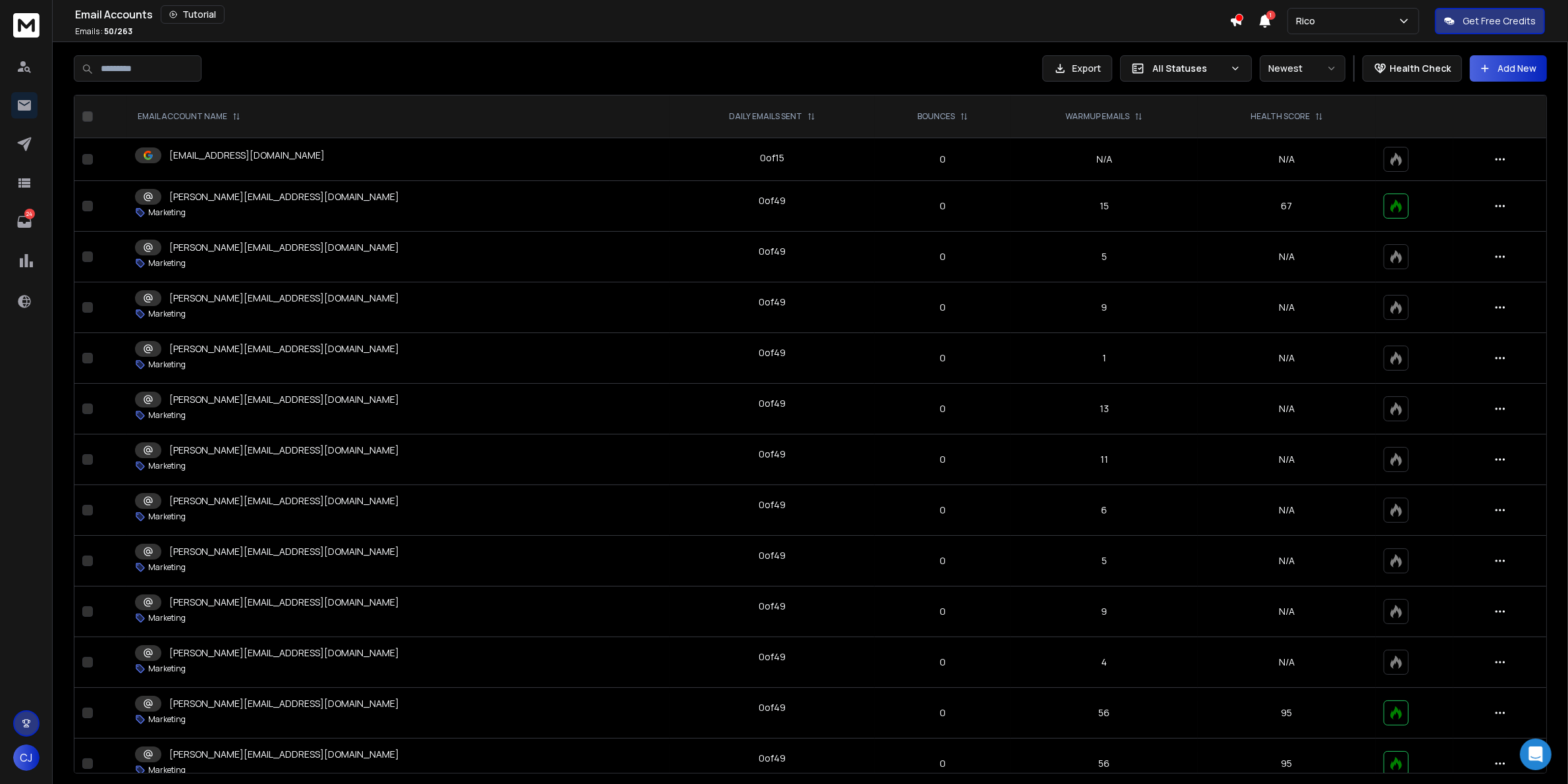
click at [164, 65] on input at bounding box center [137, 68] width 128 height 26
paste input "**********"
type input "**********"
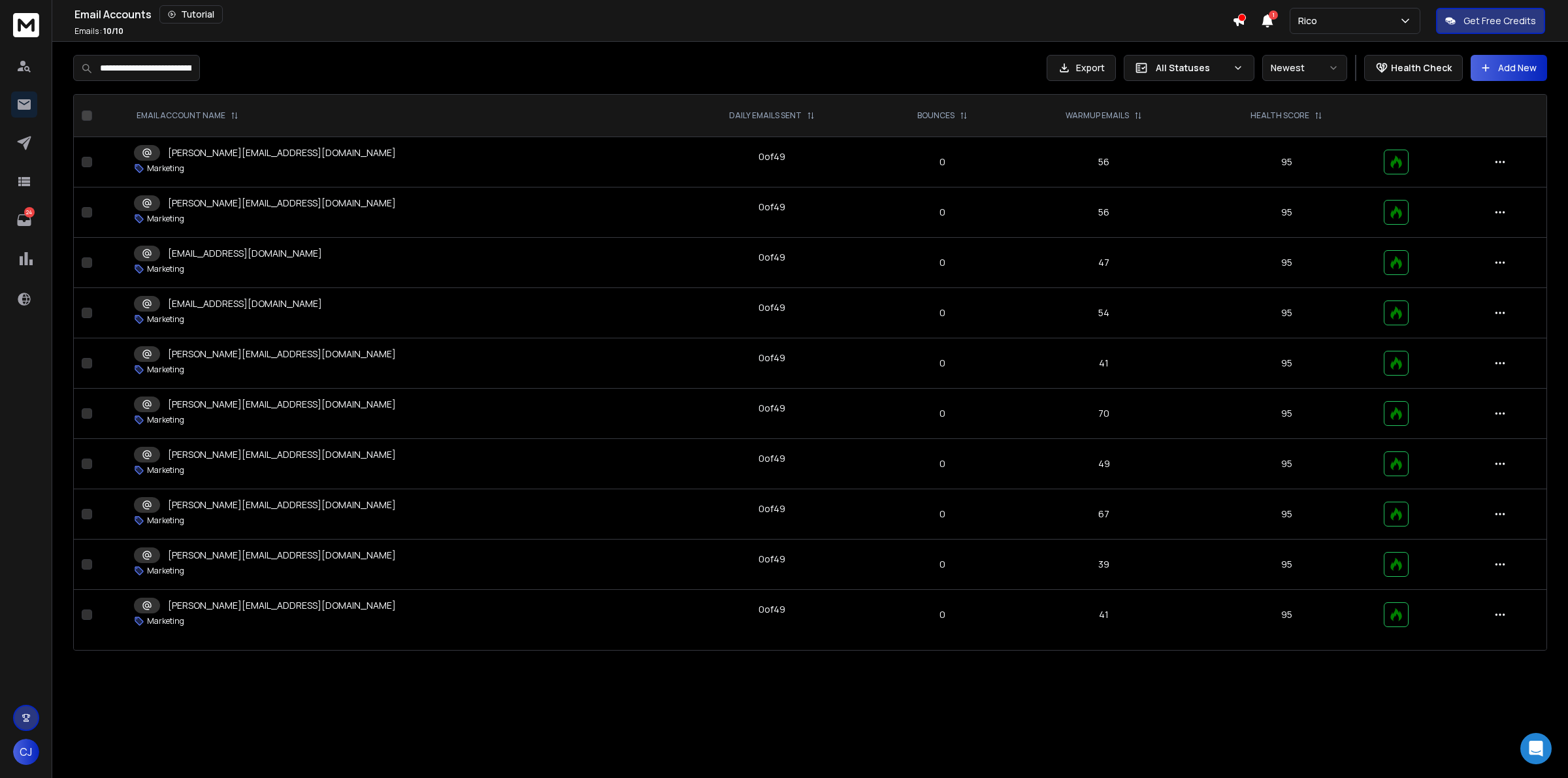
click at [601, 168] on div "Marketing" at bounding box center [397, 168] width 527 height 11
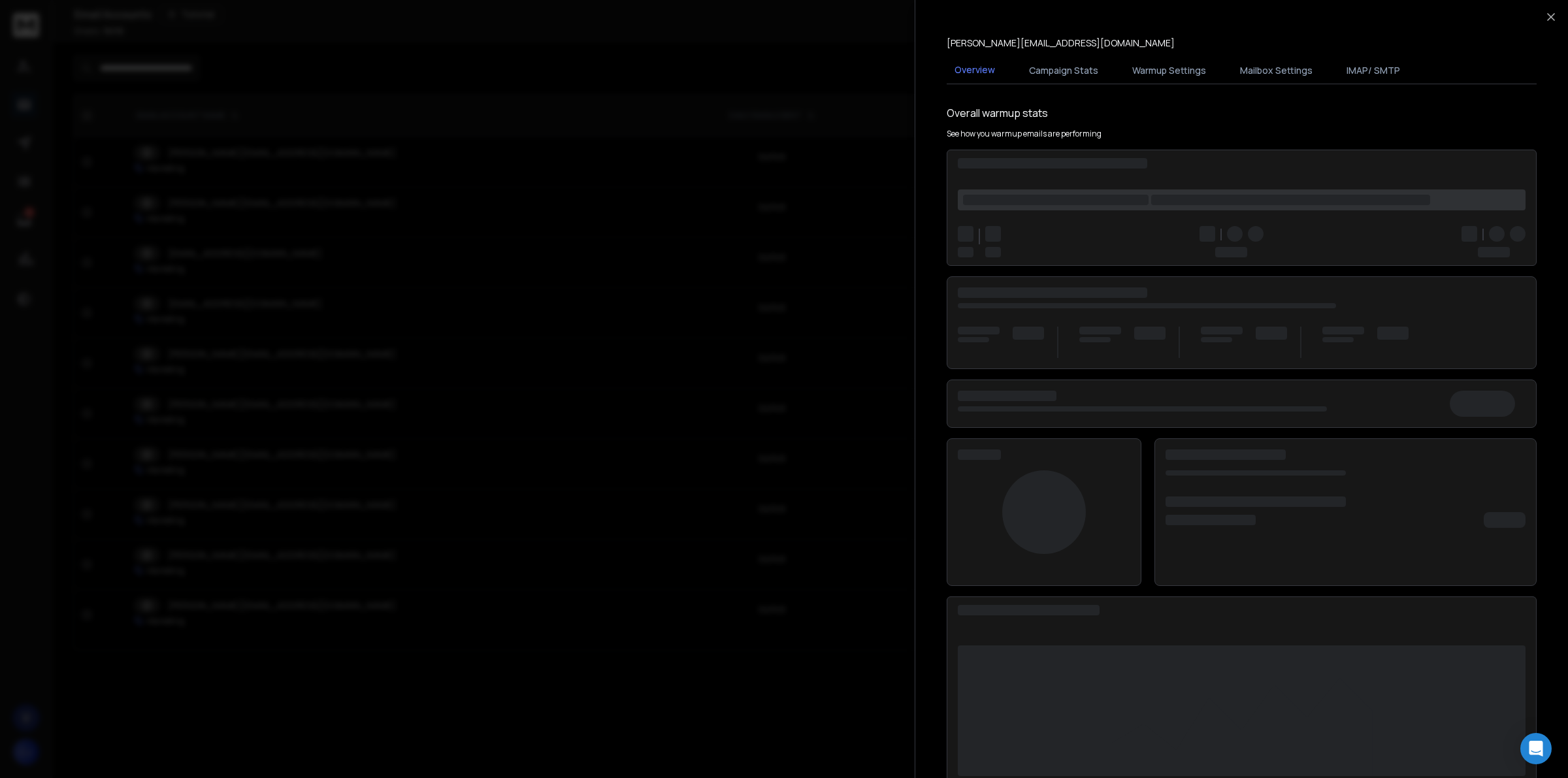
click at [1053, 57] on button "Campaign Stats" at bounding box center [1063, 70] width 85 height 29
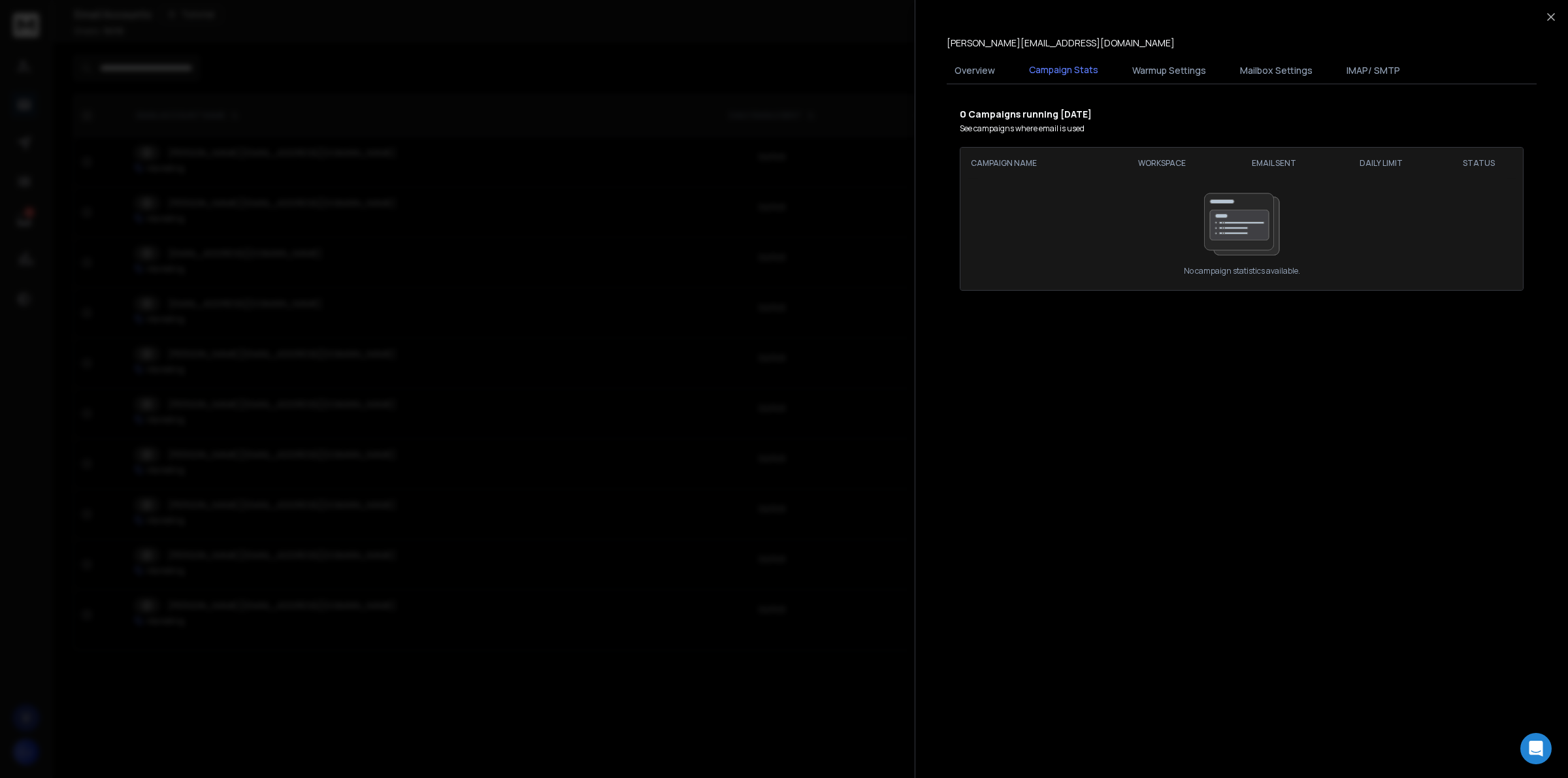
click at [629, 318] on div at bounding box center [784, 389] width 1568 height 778
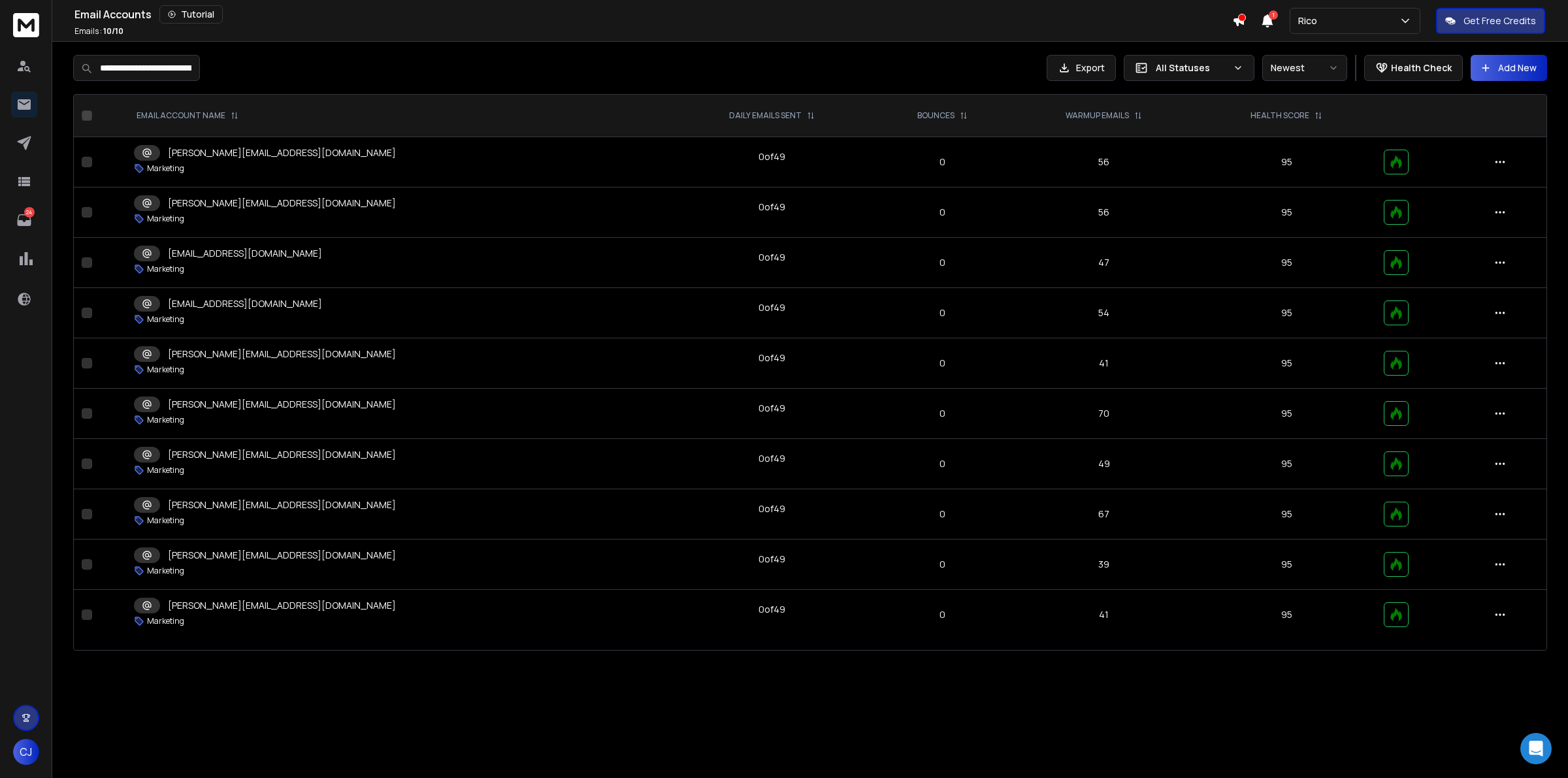
click at [690, 67] on div "**********" at bounding box center [556, 68] width 966 height 26
click at [14, 217] on link "24" at bounding box center [23, 219] width 26 height 26
click at [20, 142] on icon at bounding box center [23, 143] width 13 height 13
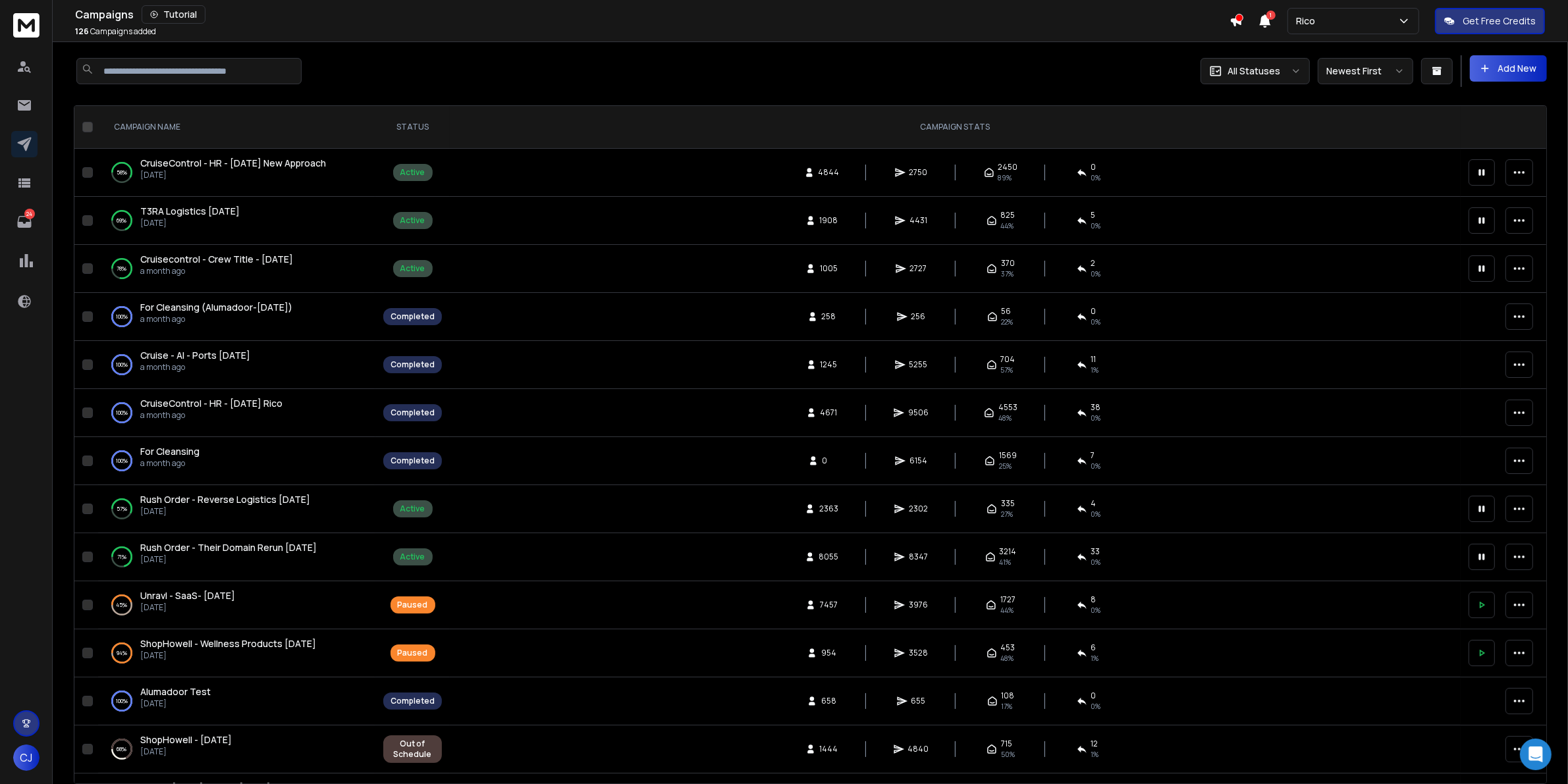
click at [806, 17] on div "Campaigns Tutorial" at bounding box center [652, 14] width 1154 height 19
